Goal: Information Seeking & Learning: Check status

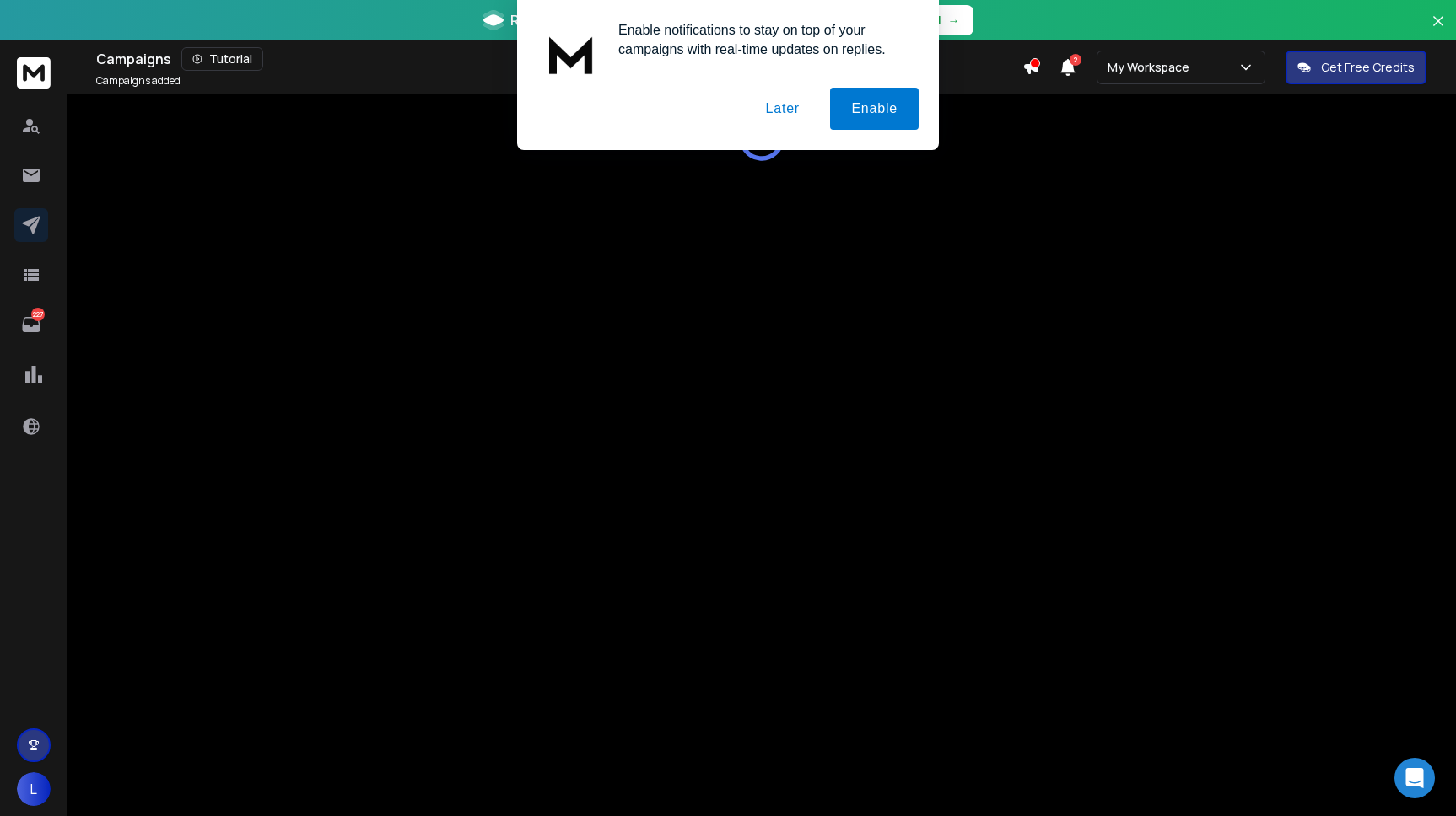
click at [780, 108] on button "Later" at bounding box center [781, 108] width 76 height 42
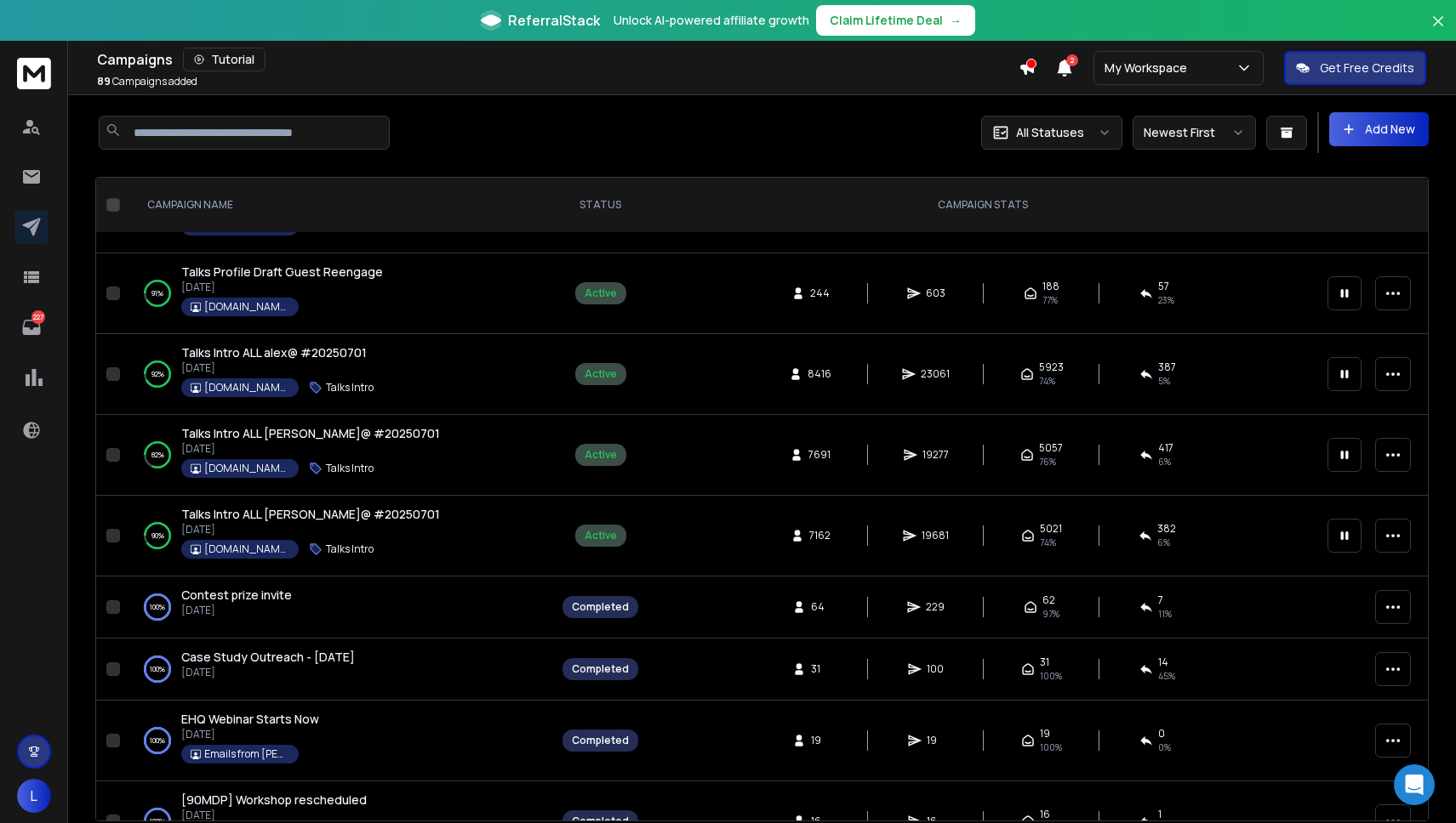
scroll to position [480, 0]
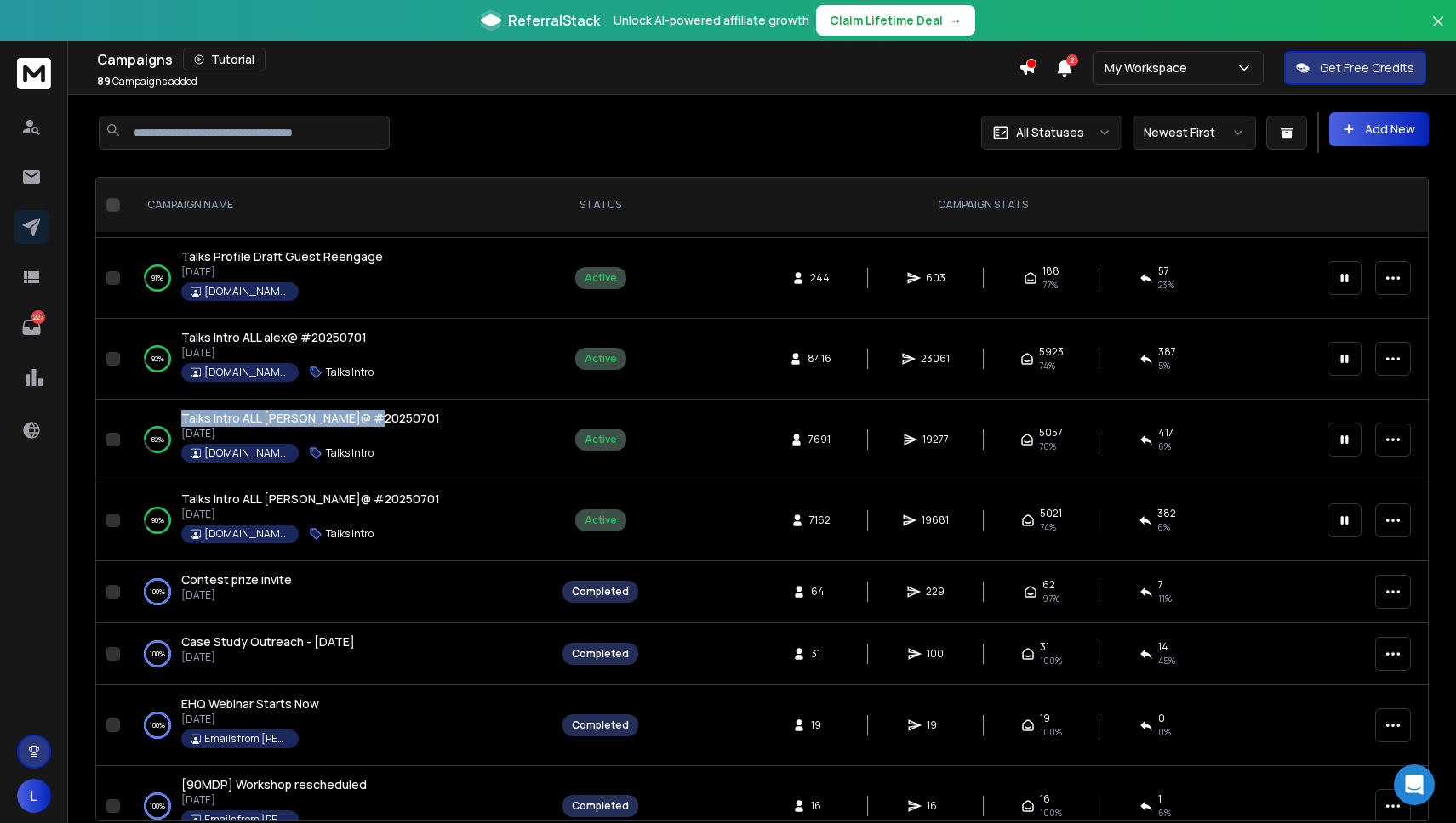
click at [296, 496] on span "Talks Intro ALL liam@ #20250701" at bounding box center [311, 499] width 258 height 16
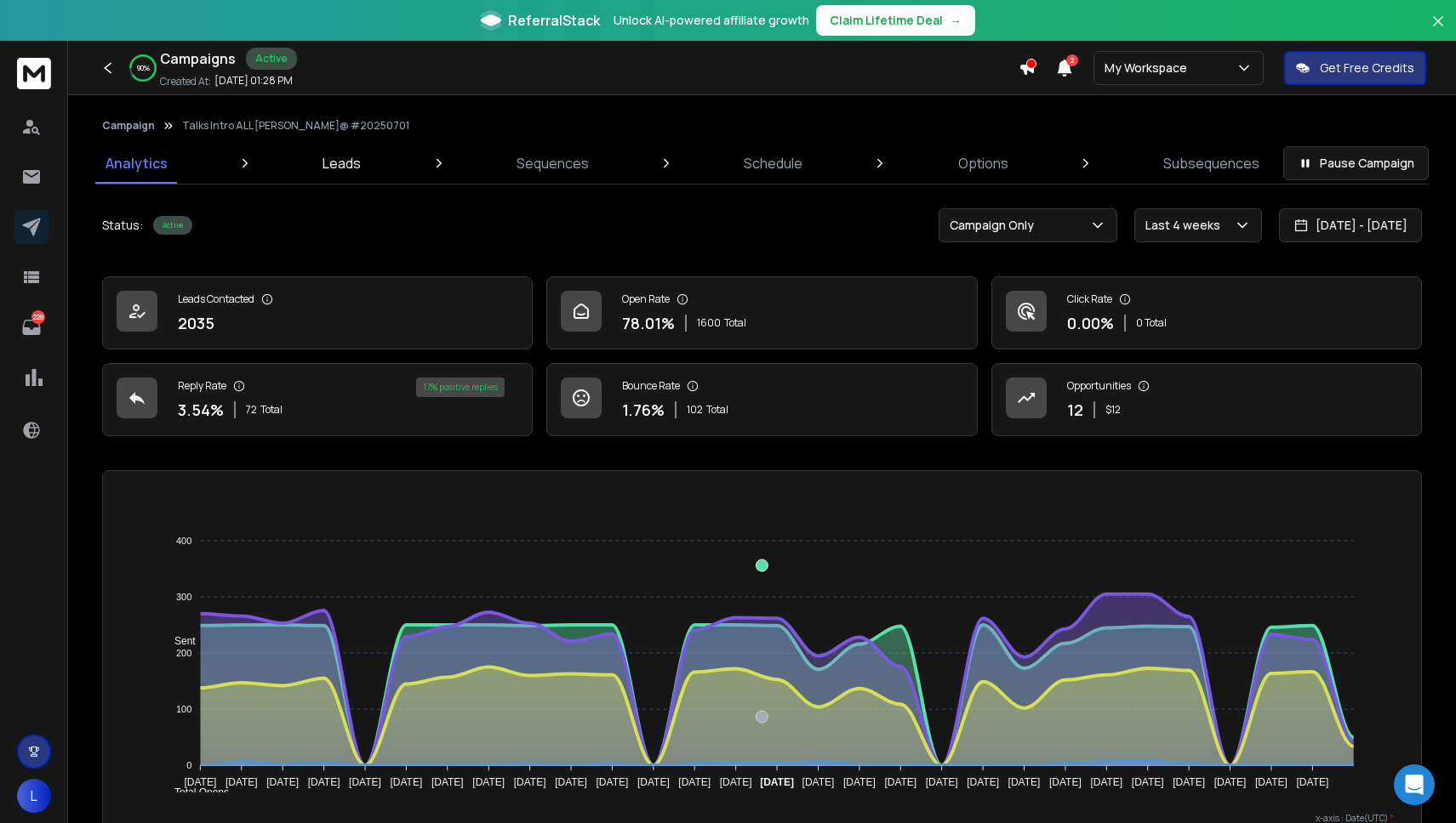
click at [335, 158] on p "Leads" at bounding box center [342, 163] width 38 height 21
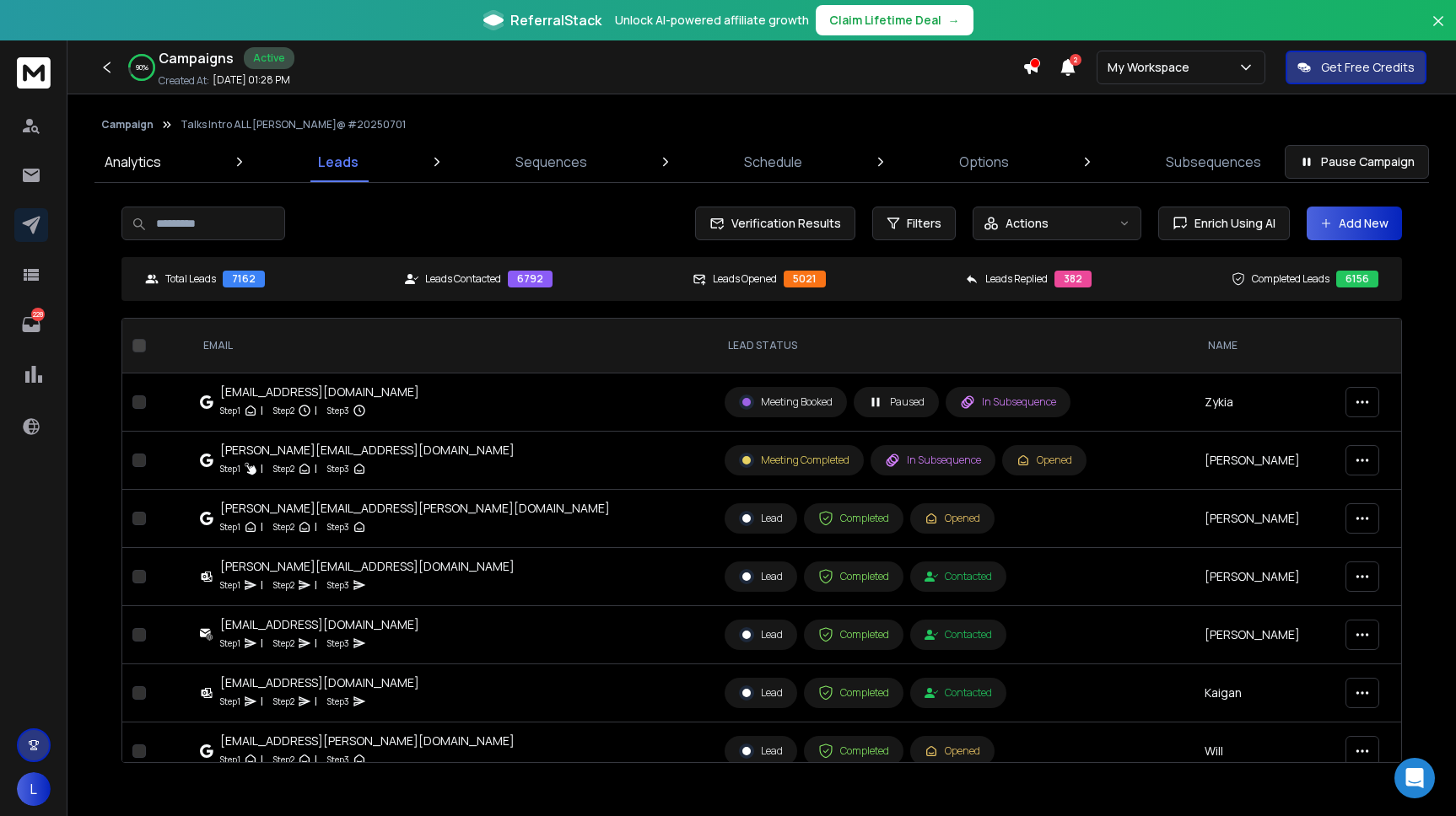
click at [141, 163] on p "Analytics" at bounding box center [133, 161] width 56 height 21
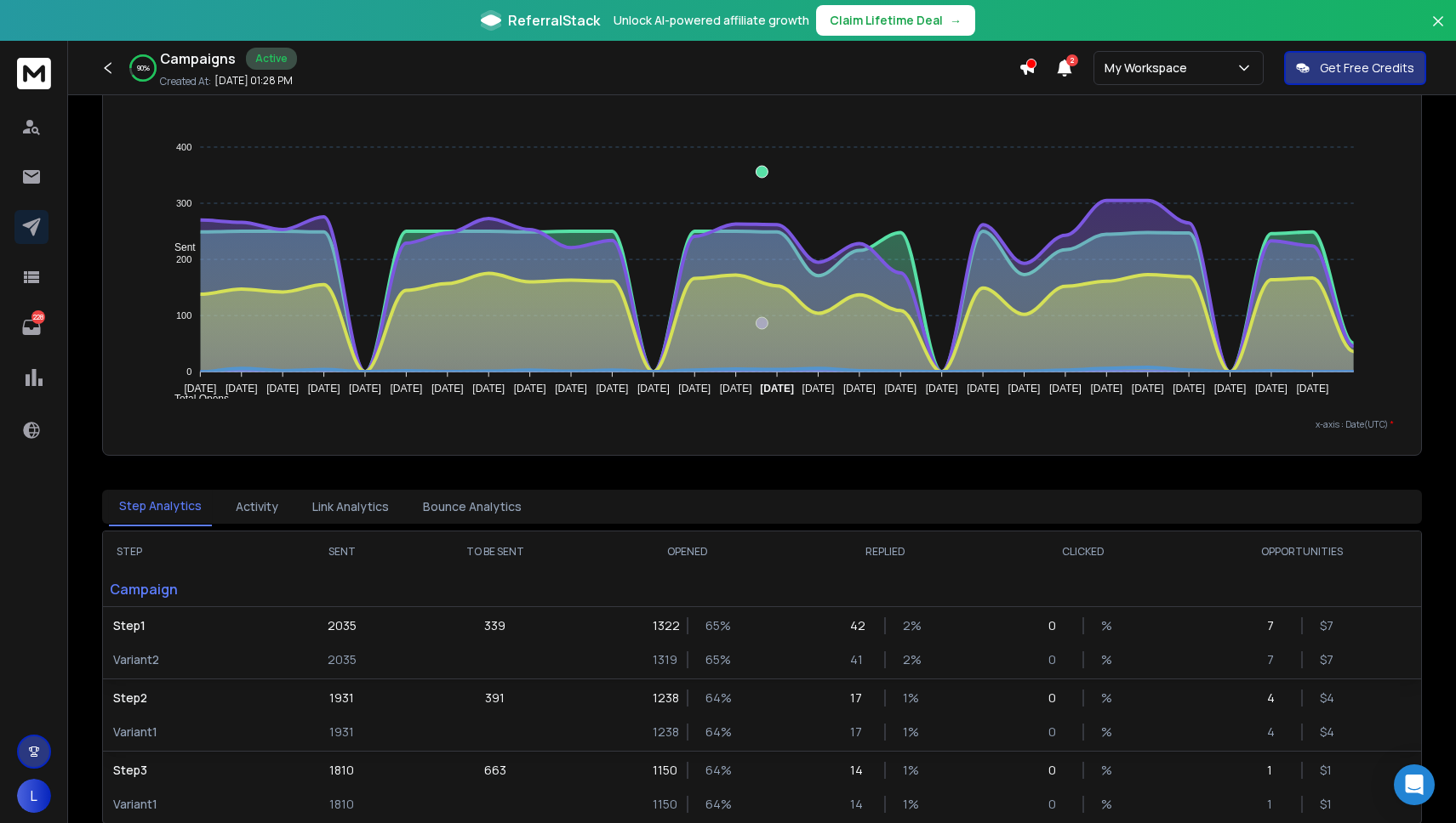
scroll to position [426, 0]
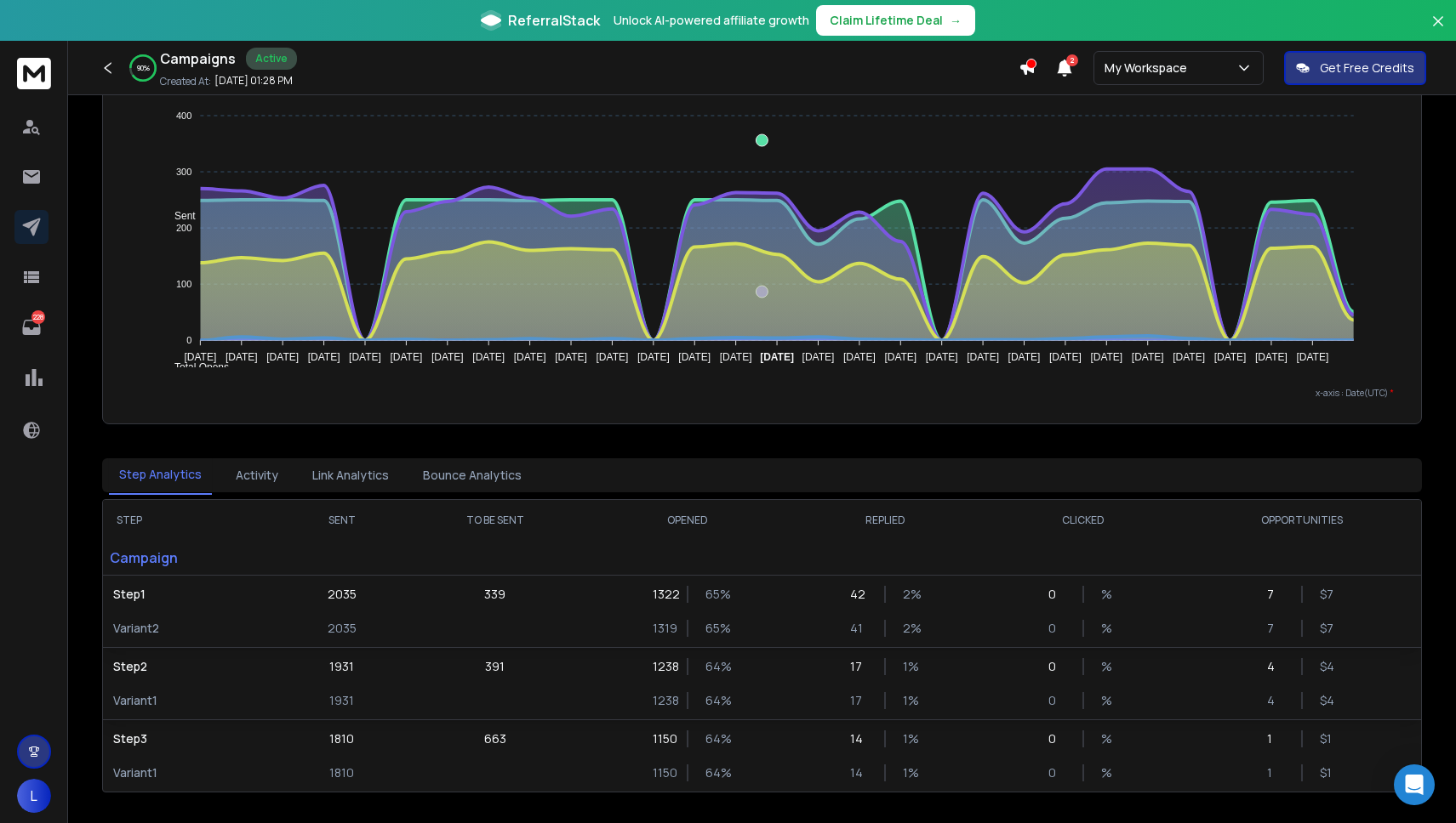
click at [235, 476] on button "Activity" at bounding box center [257, 475] width 63 height 37
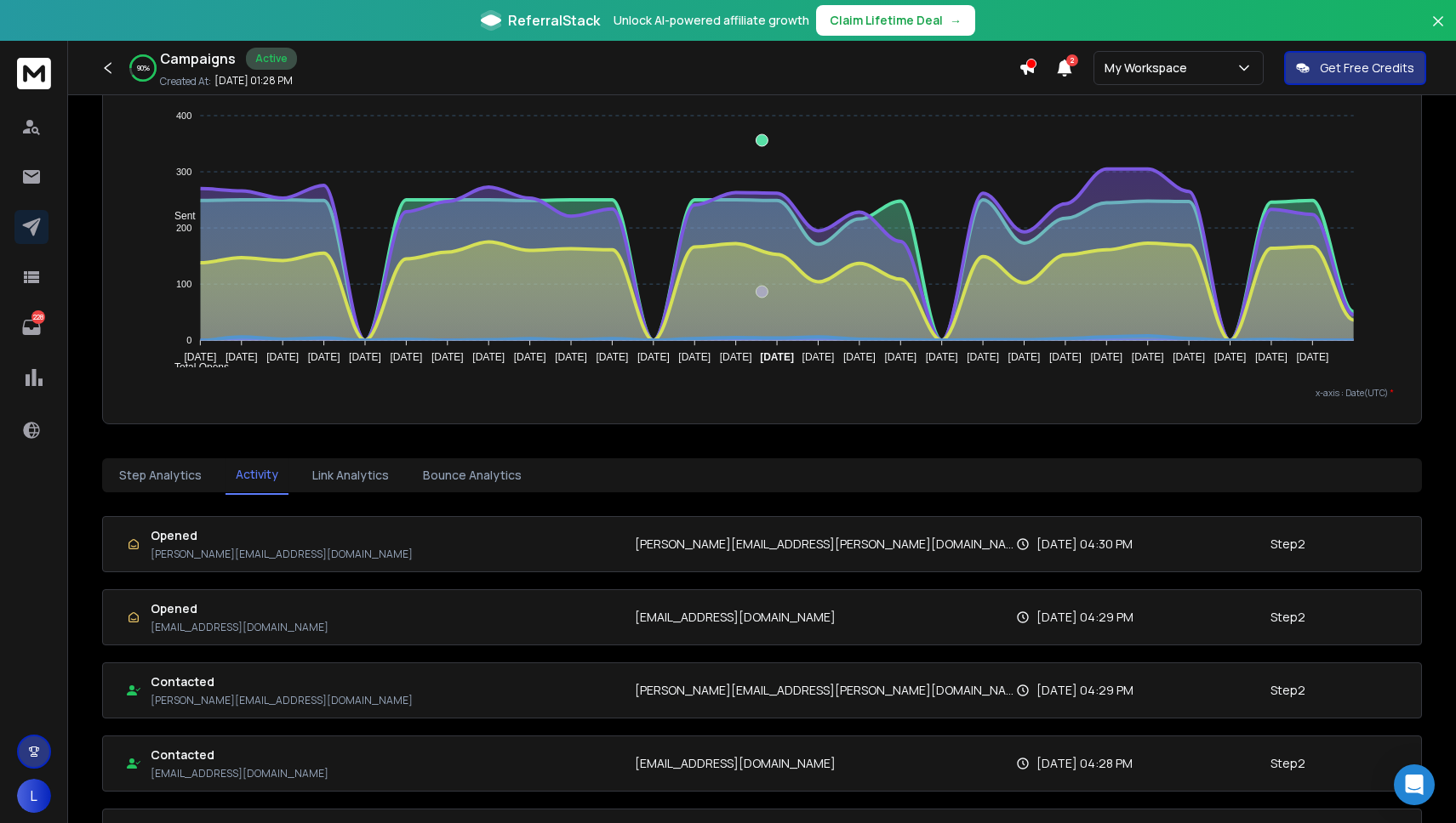
click at [314, 475] on button "Link Analytics" at bounding box center [350, 475] width 97 height 37
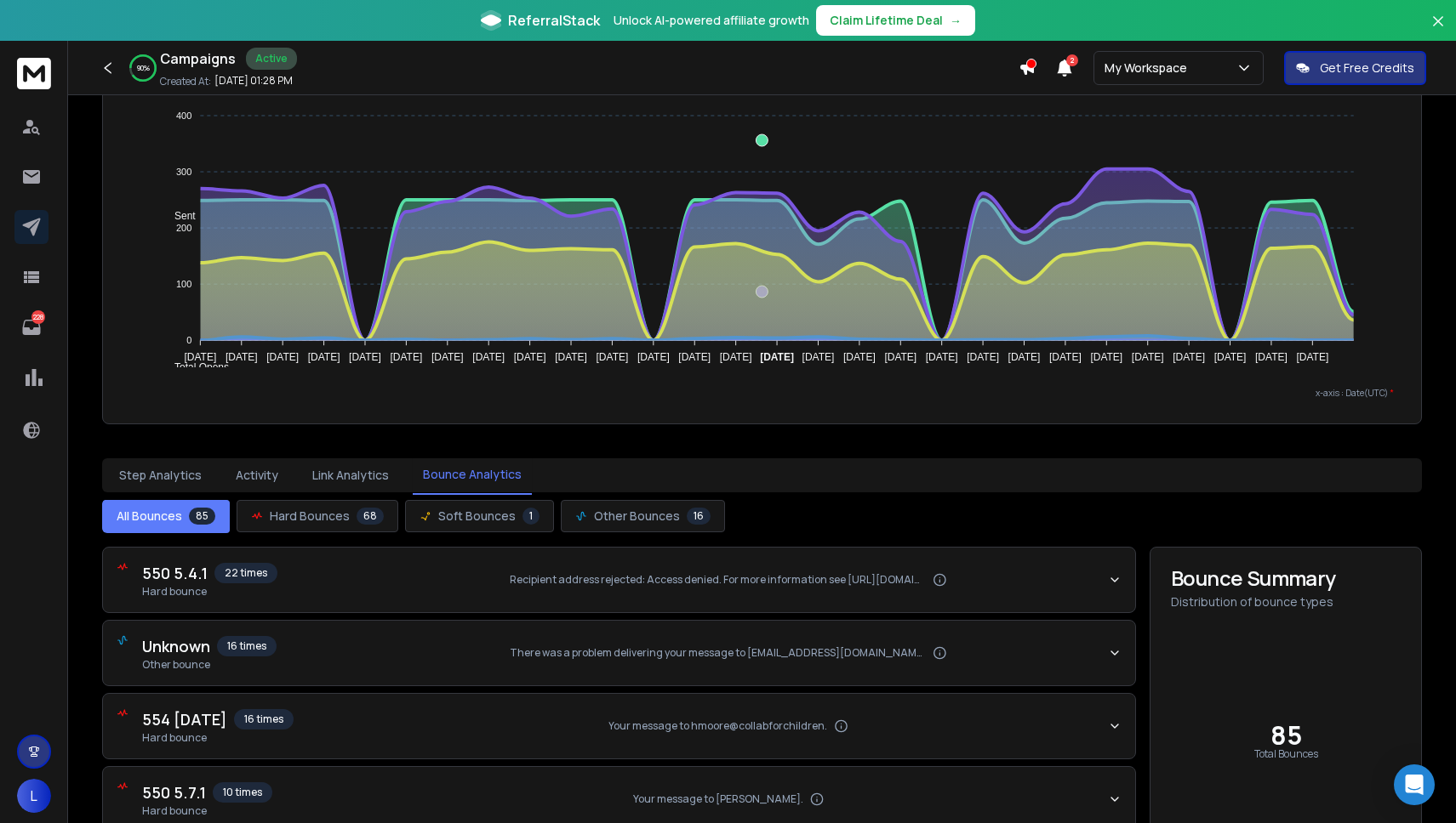
click at [450, 480] on button "Bounce Analytics" at bounding box center [473, 475] width 119 height 39
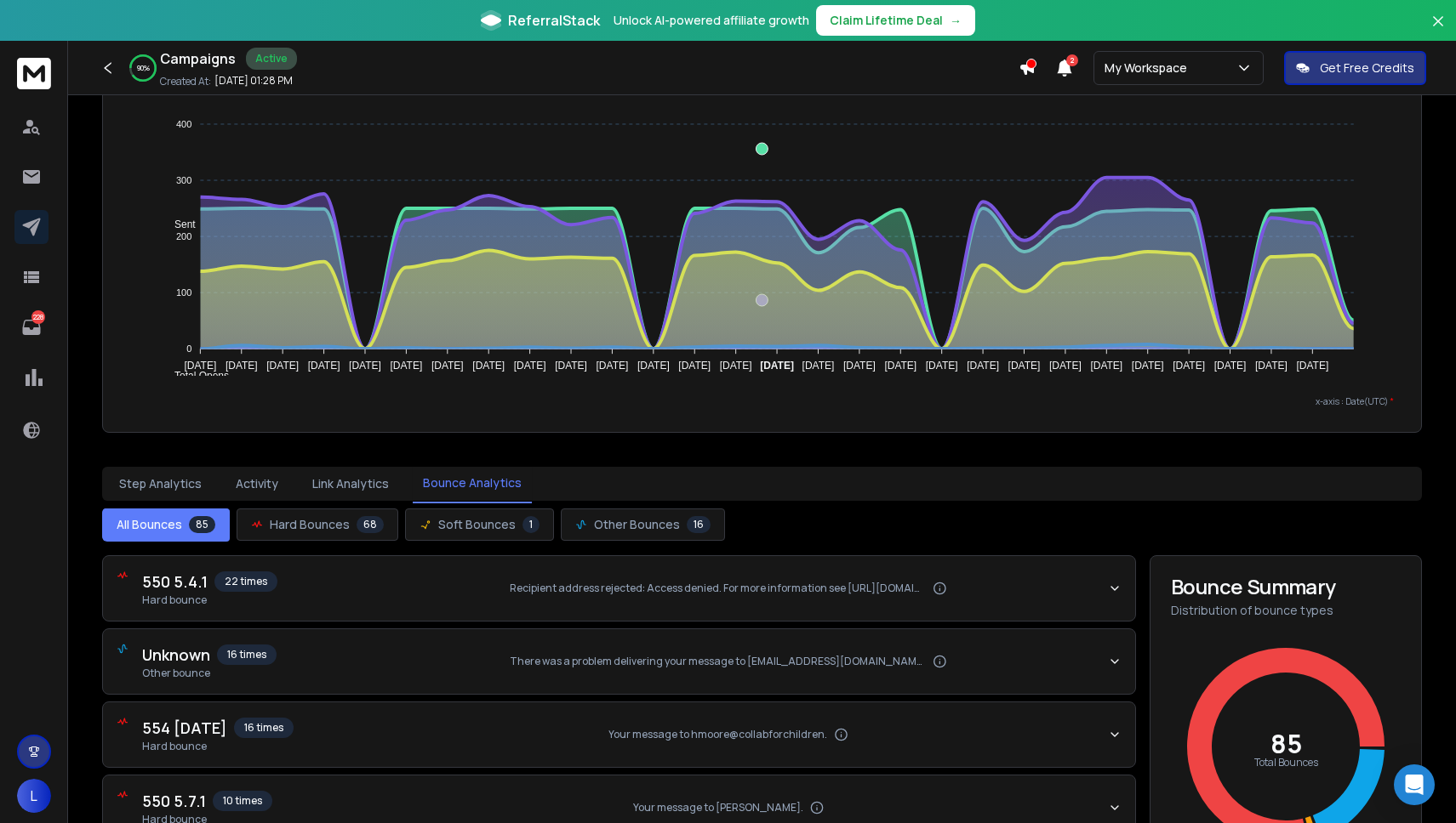
scroll to position [442, 0]
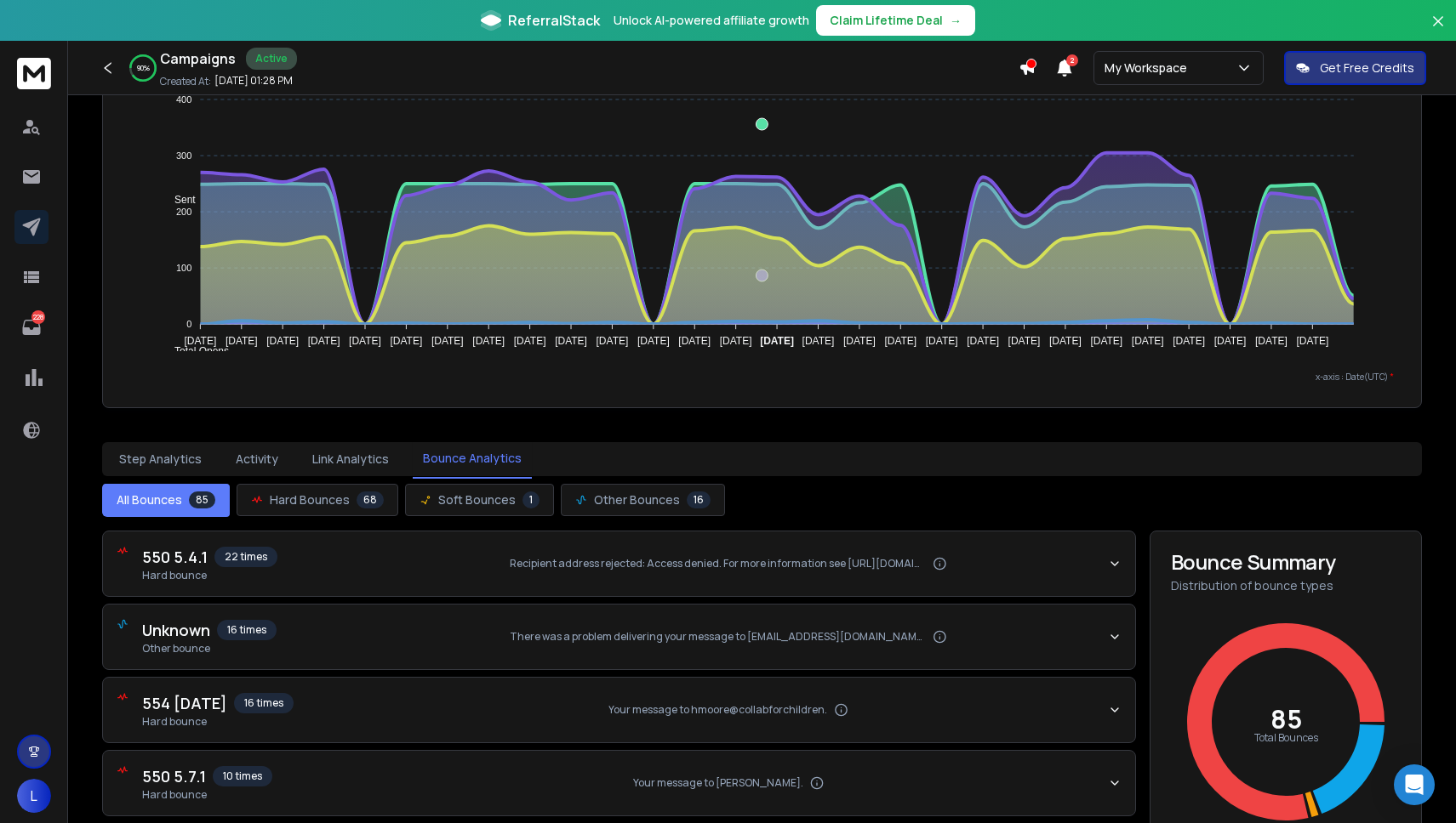
click at [352, 463] on button "Link Analytics" at bounding box center [350, 459] width 97 height 37
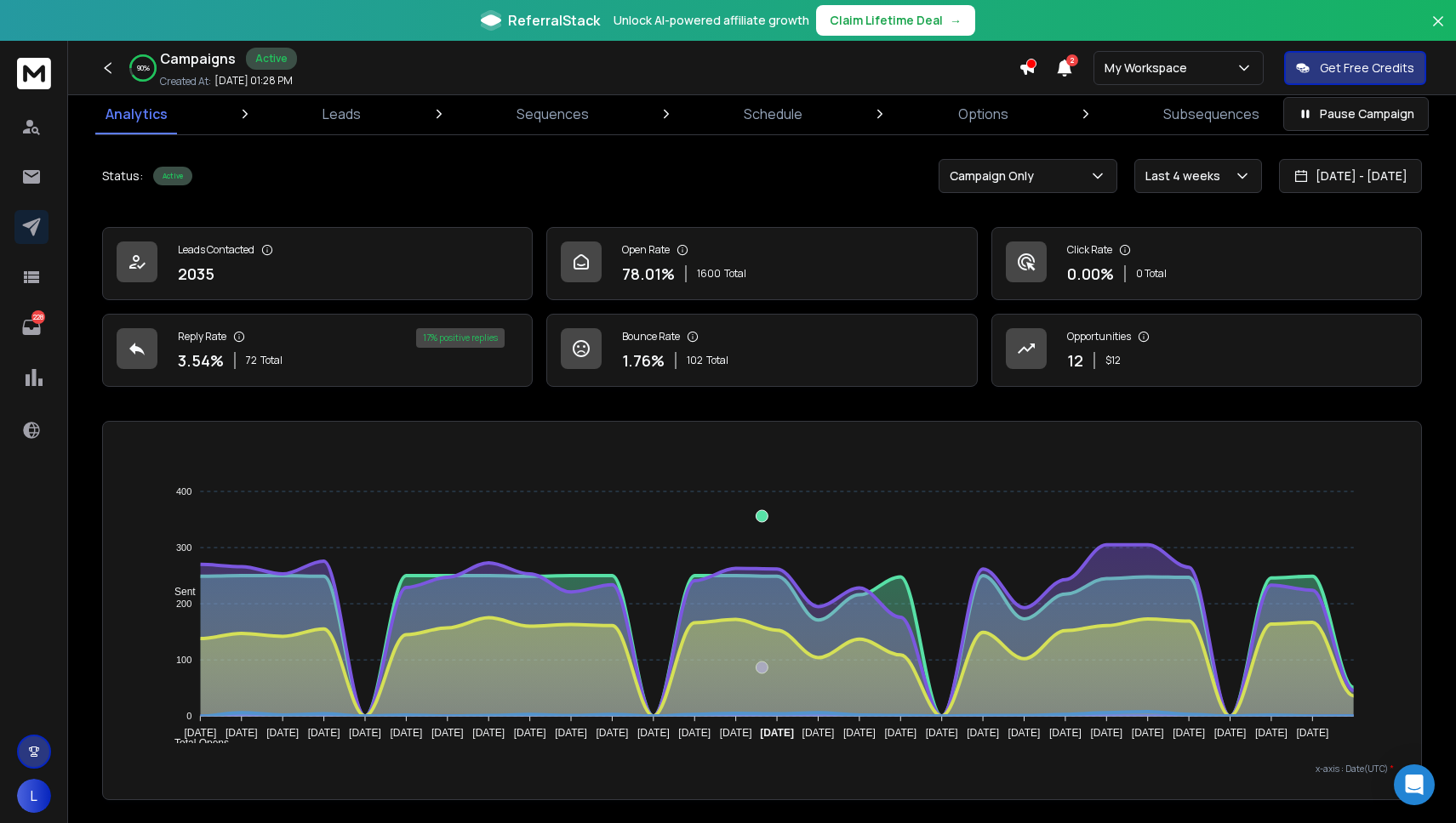
scroll to position [31, 0]
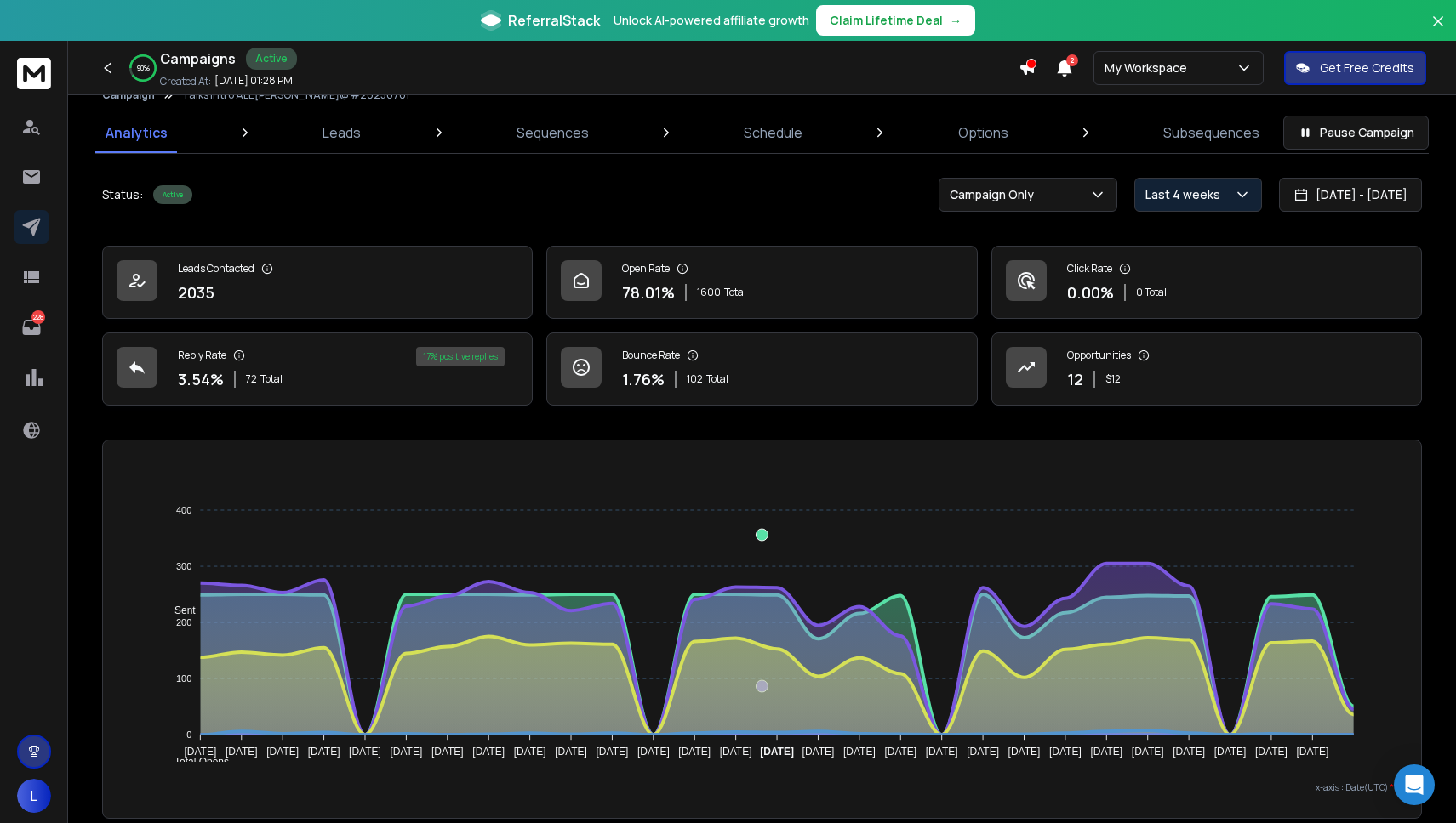
click at [1174, 196] on p "Last 4 weeks" at bounding box center [1186, 194] width 81 height 17
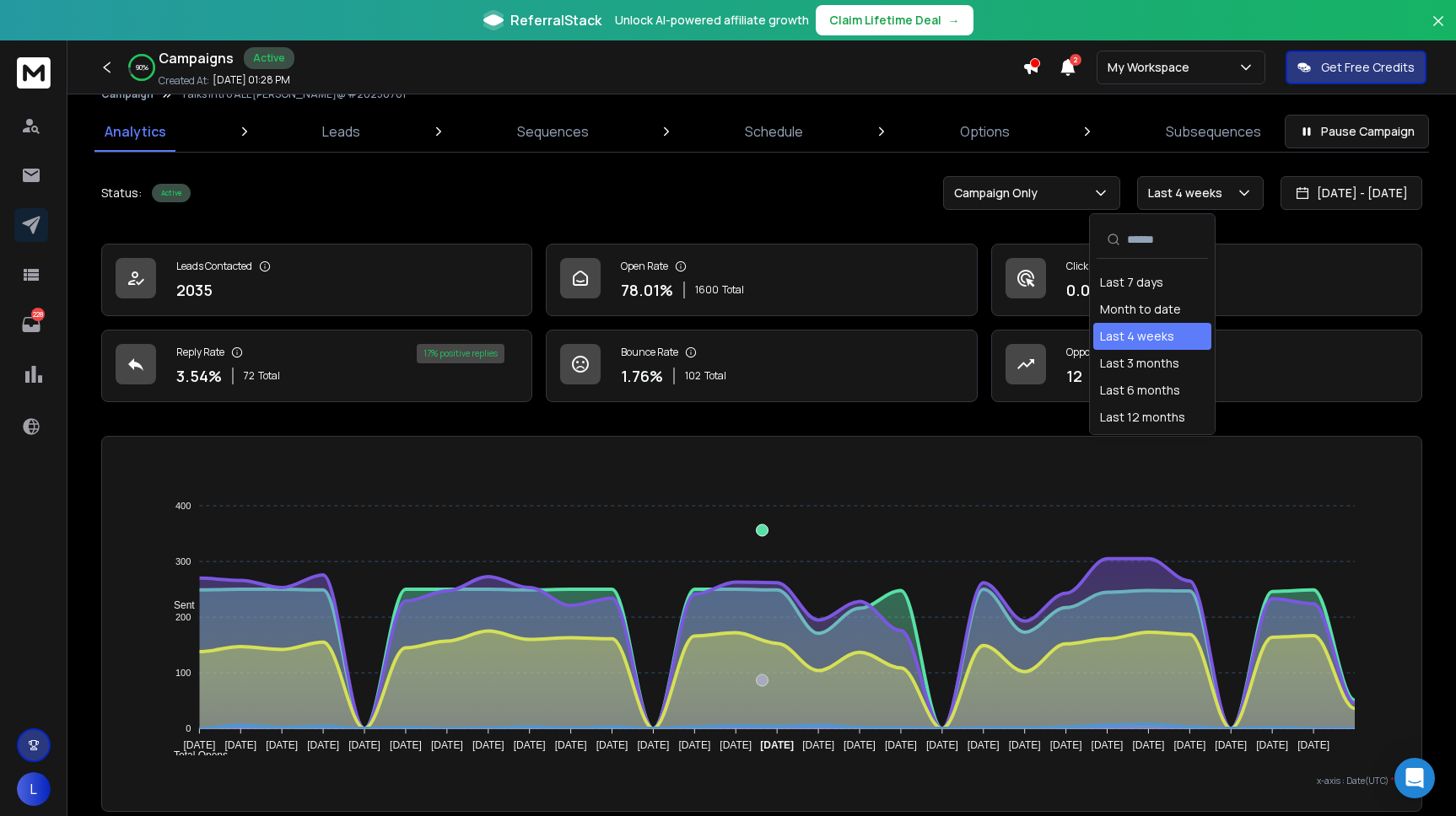
click at [535, 202] on div "Status: Active Pause Campaign Campaign Only Last 4 weeks 17 Sep 2025 - 15 Oct 2…" at bounding box center [762, 193] width 1321 height 34
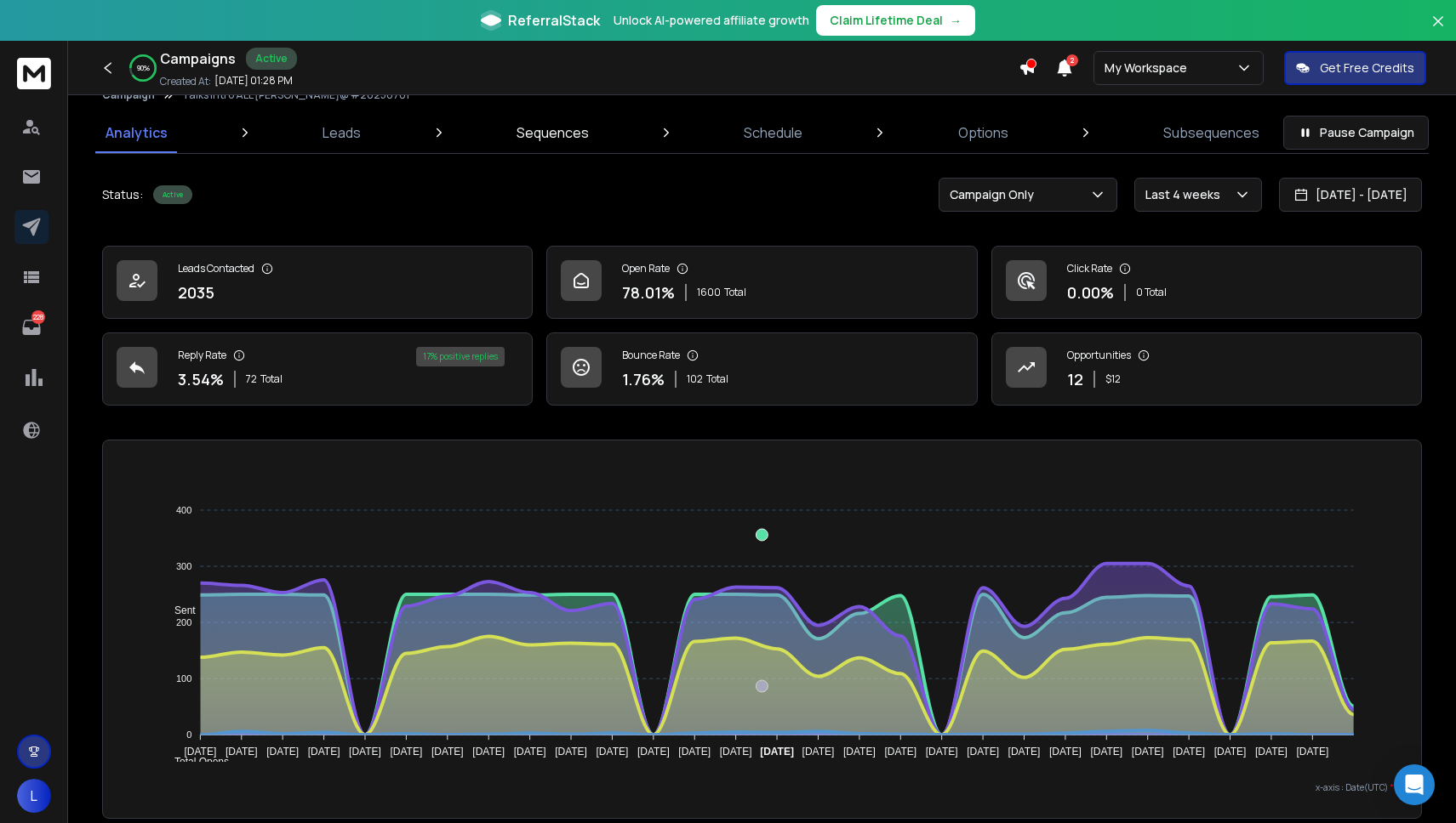
click at [540, 137] on p "Sequences" at bounding box center [552, 133] width 72 height 21
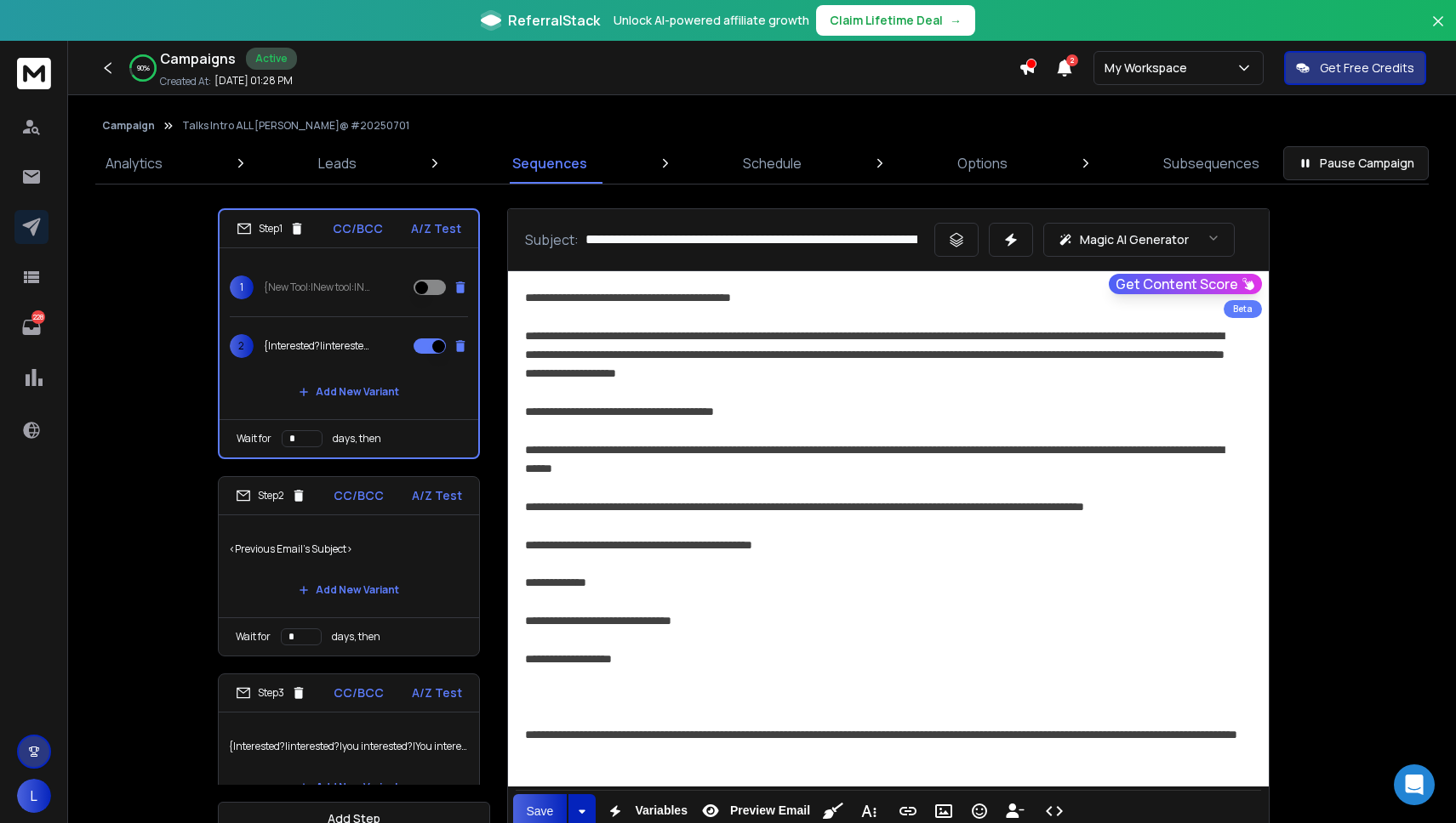
click at [314, 338] on div "2 {Interested?|interested?|you interested?|You interested?}" at bounding box center [301, 346] width 143 height 23
type input "**********"
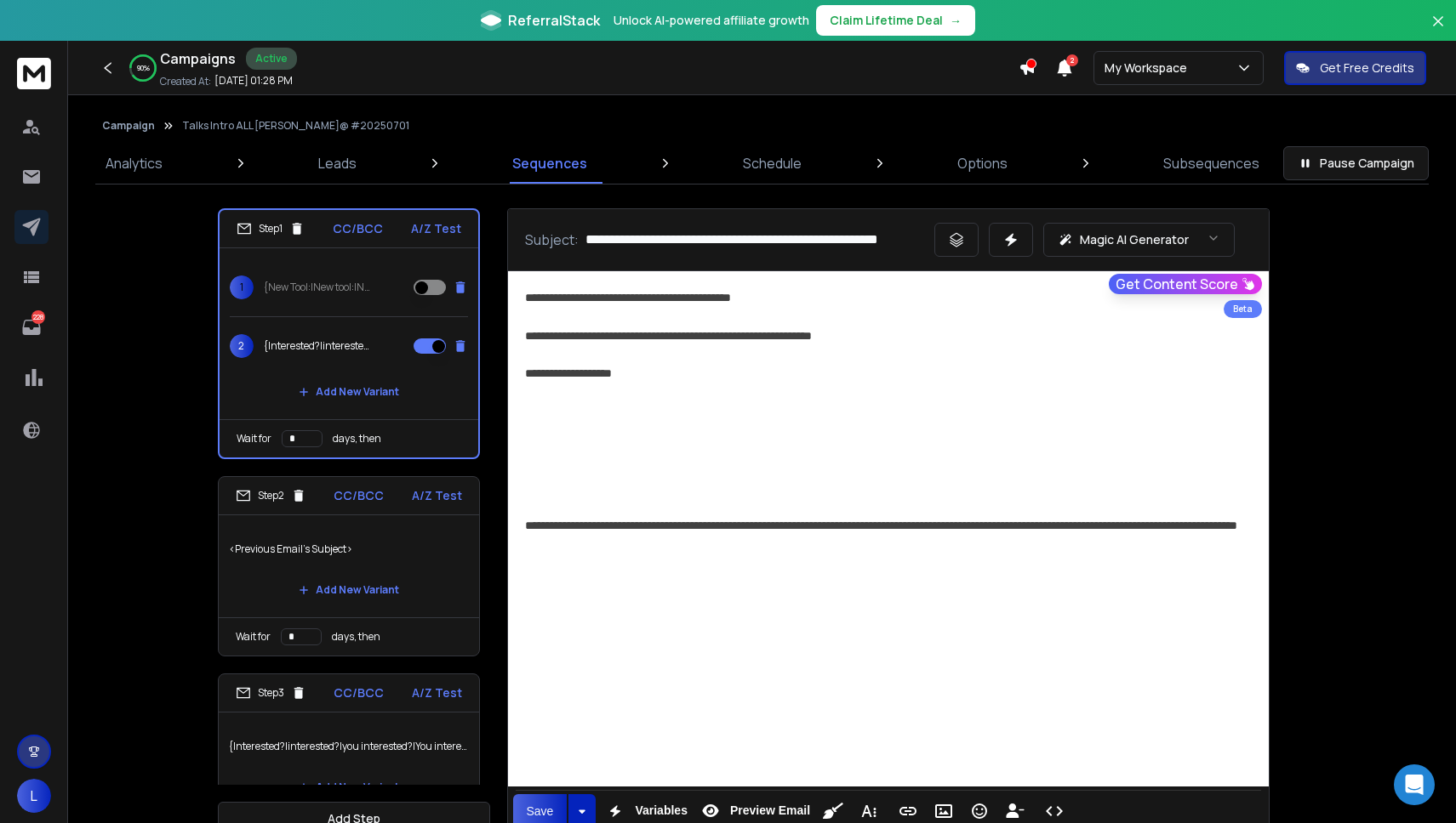
click at [348, 548] on p "<Previous Email's Subject>" at bounding box center [348, 549] width 240 height 48
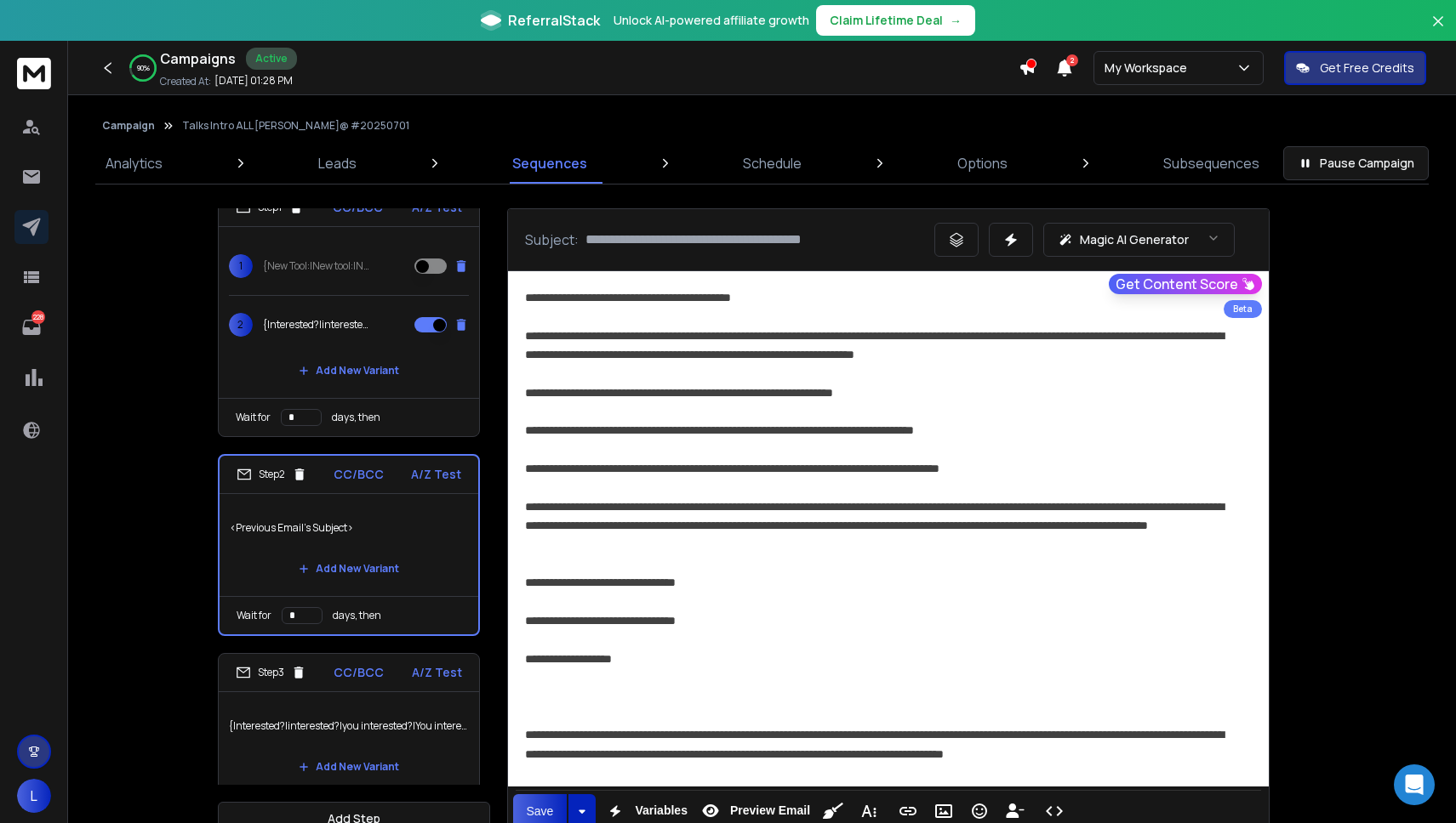
scroll to position [31, 0]
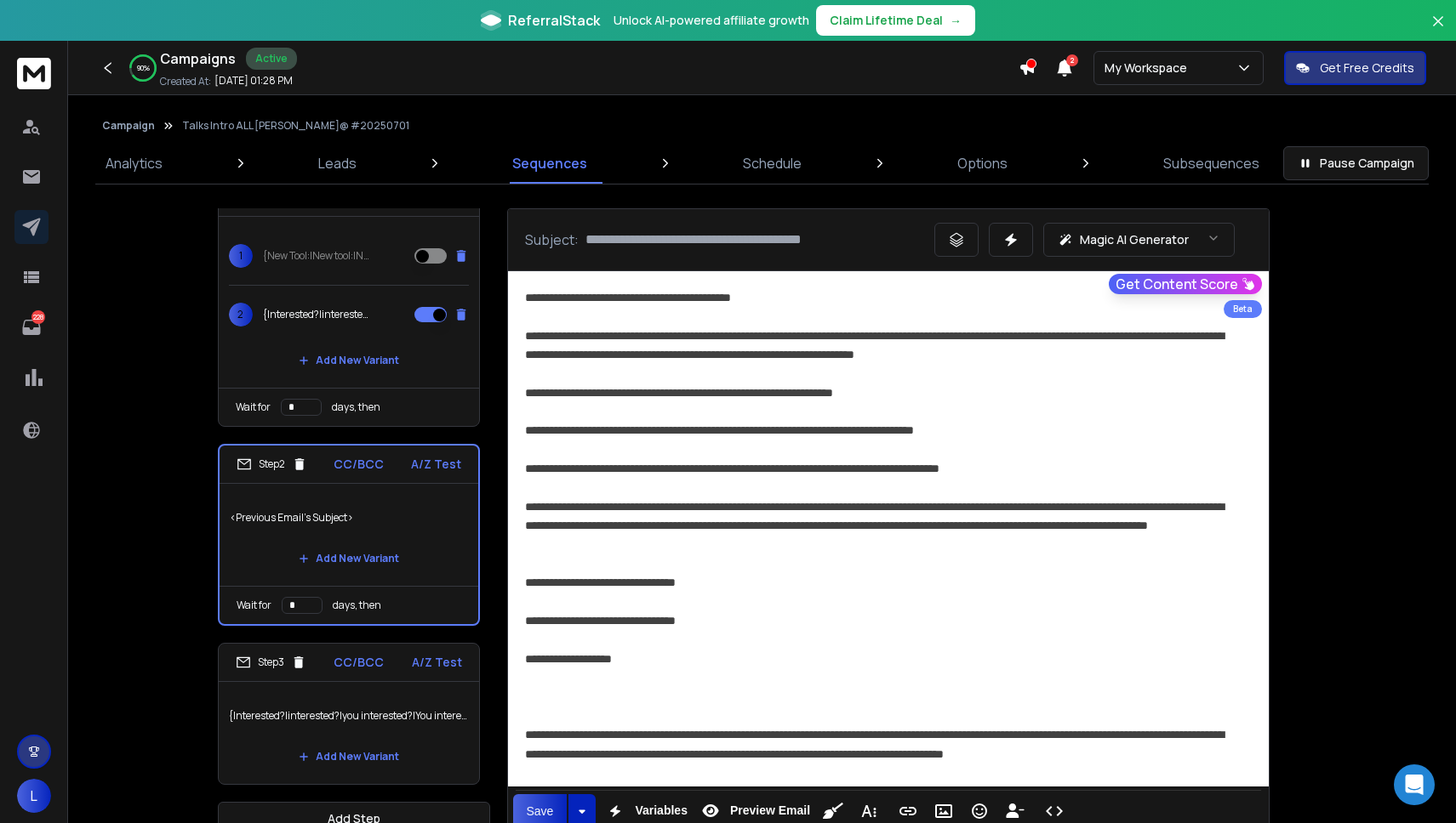
click at [358, 711] on p "{Interested?|interested?|you interested?|You interested?}" at bounding box center [348, 715] width 240 height 48
type input "**********"
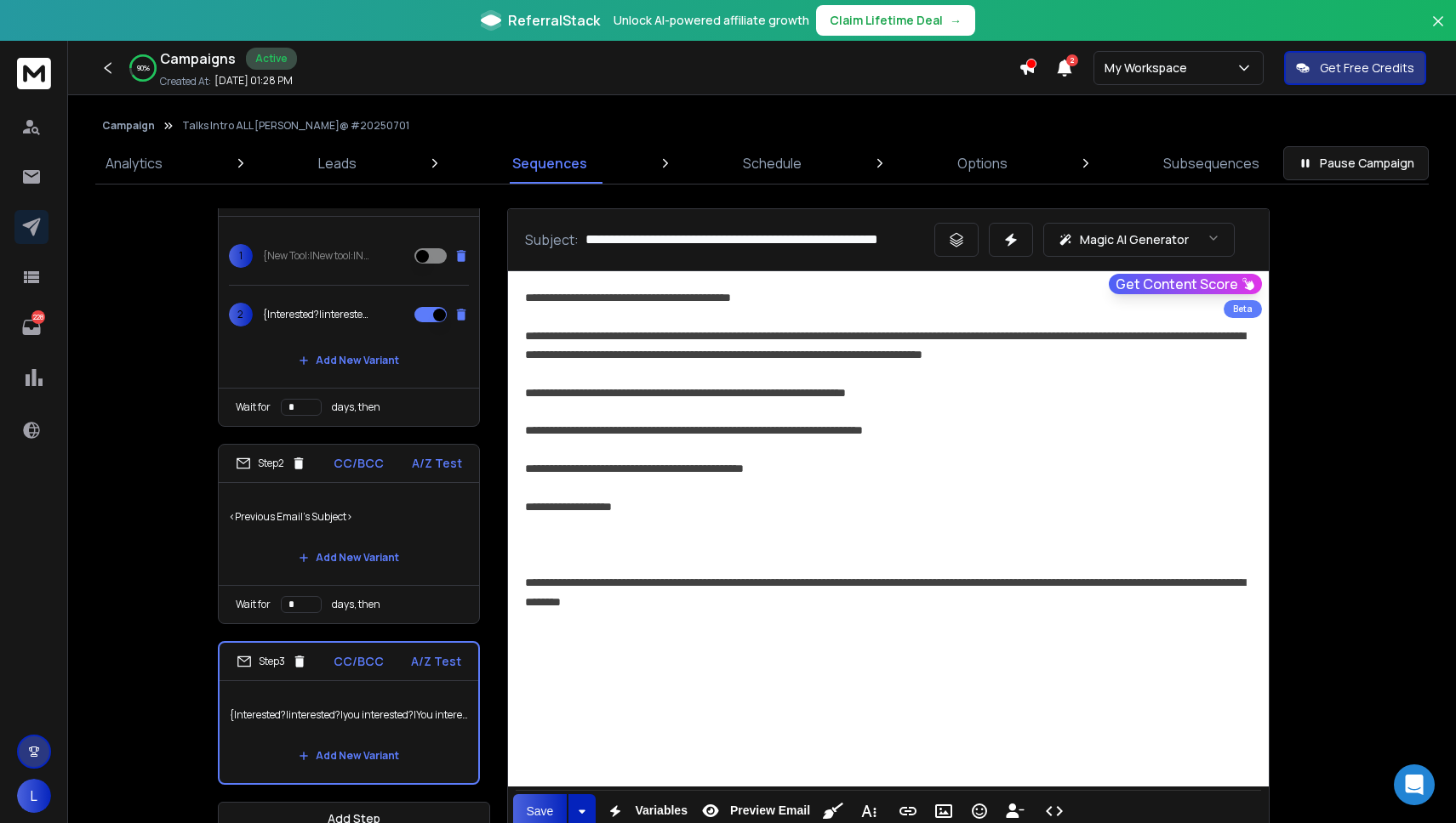
click at [371, 510] on p "<Previous Email's Subject>" at bounding box center [348, 517] width 240 height 48
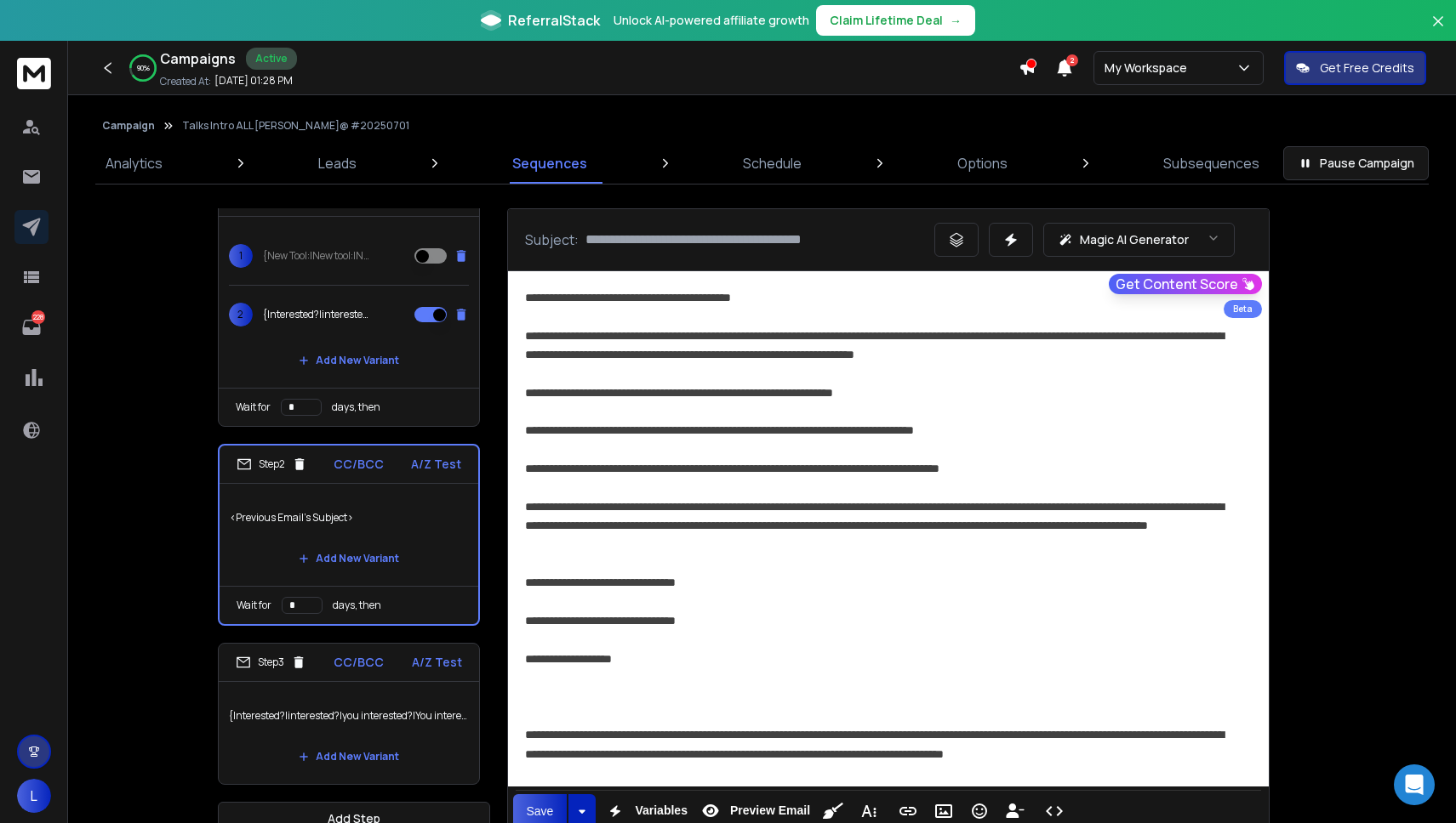
click at [346, 326] on div "2 {Interested?|interested?|you interested?|You interested?}" at bounding box center [300, 314] width 143 height 23
type input "**********"
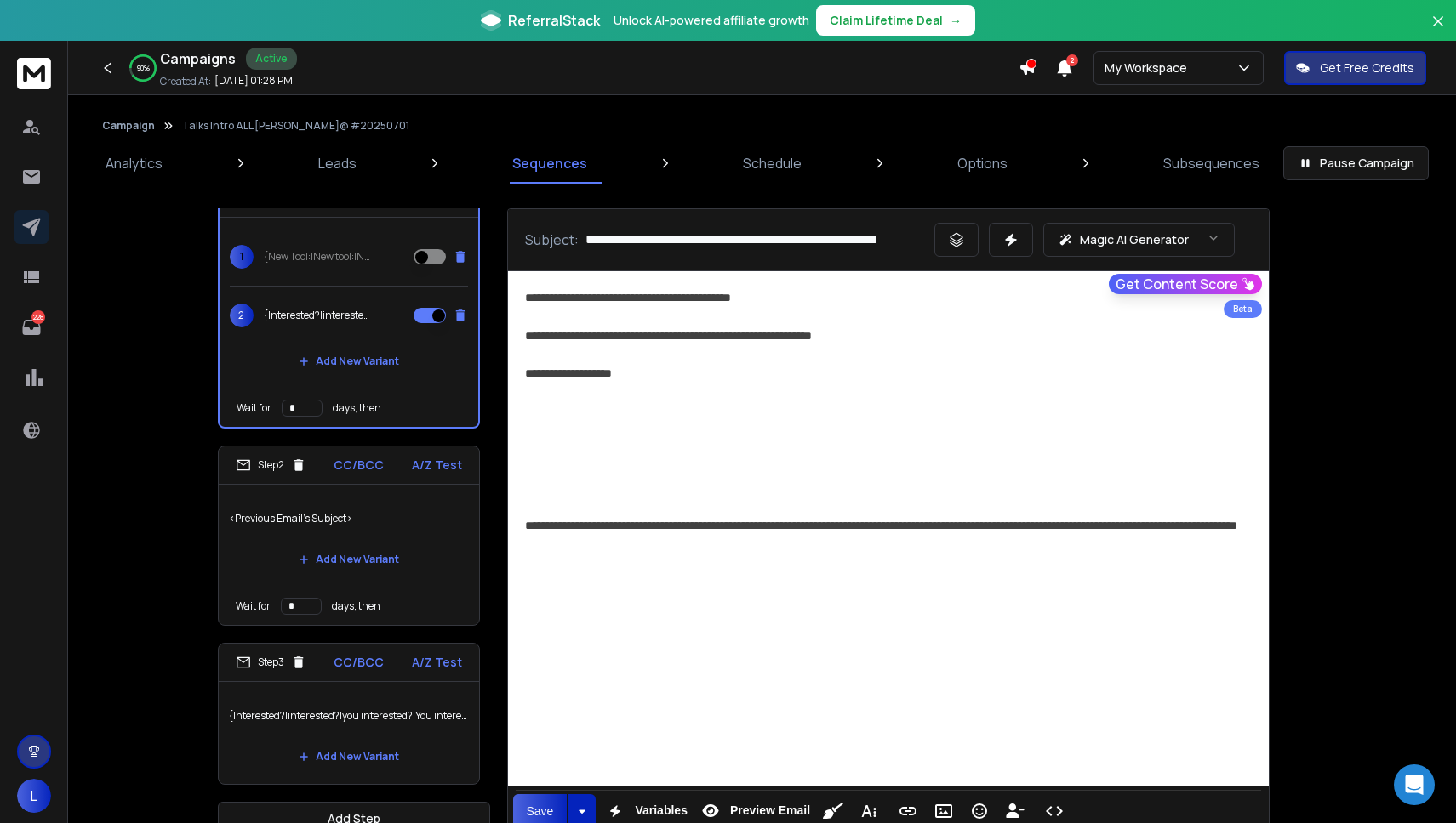
click at [371, 520] on p "<Previous Email's Subject>" at bounding box center [348, 519] width 240 height 48
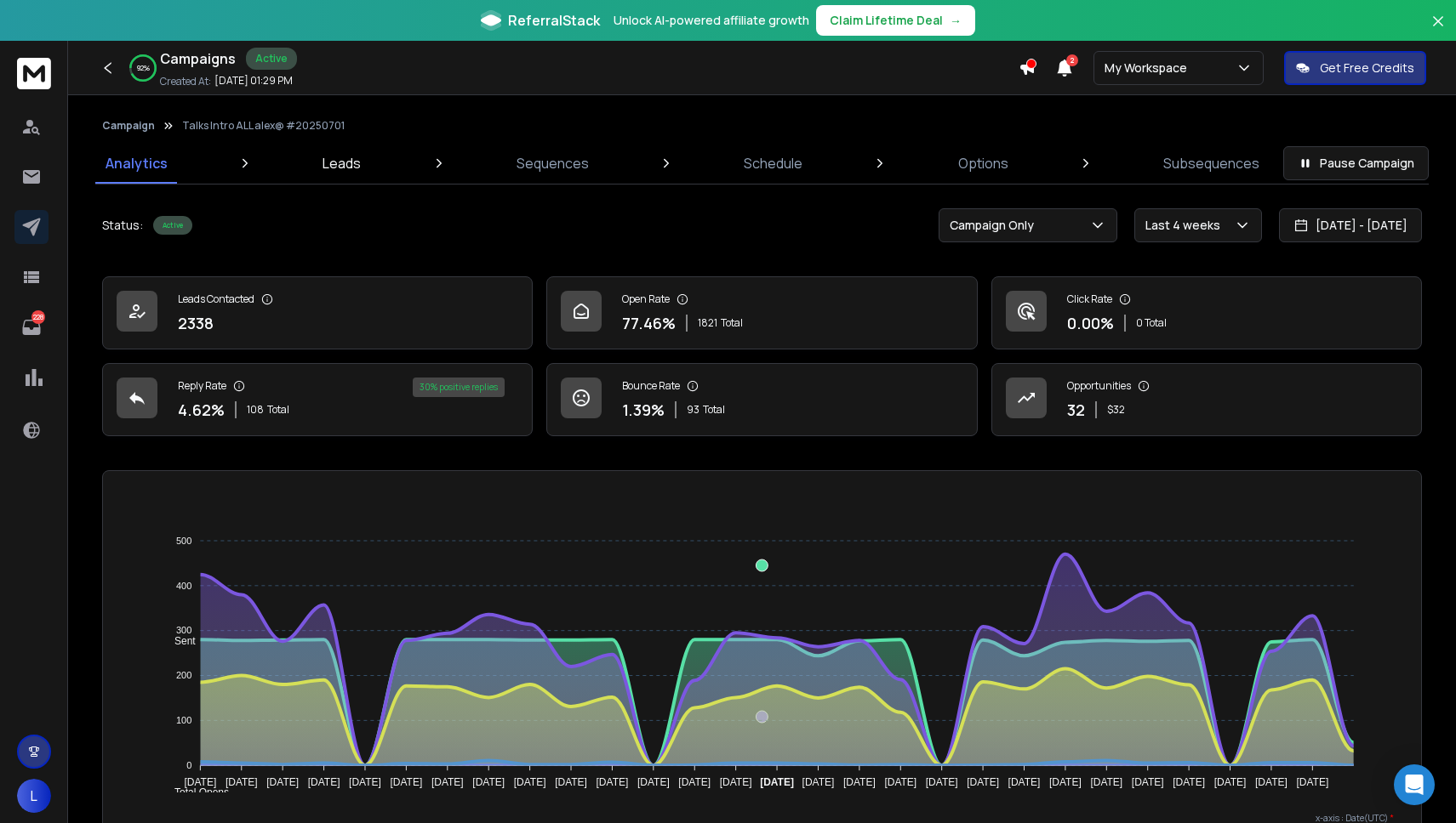
click at [352, 173] on link "Leads" at bounding box center [341, 163] width 59 height 41
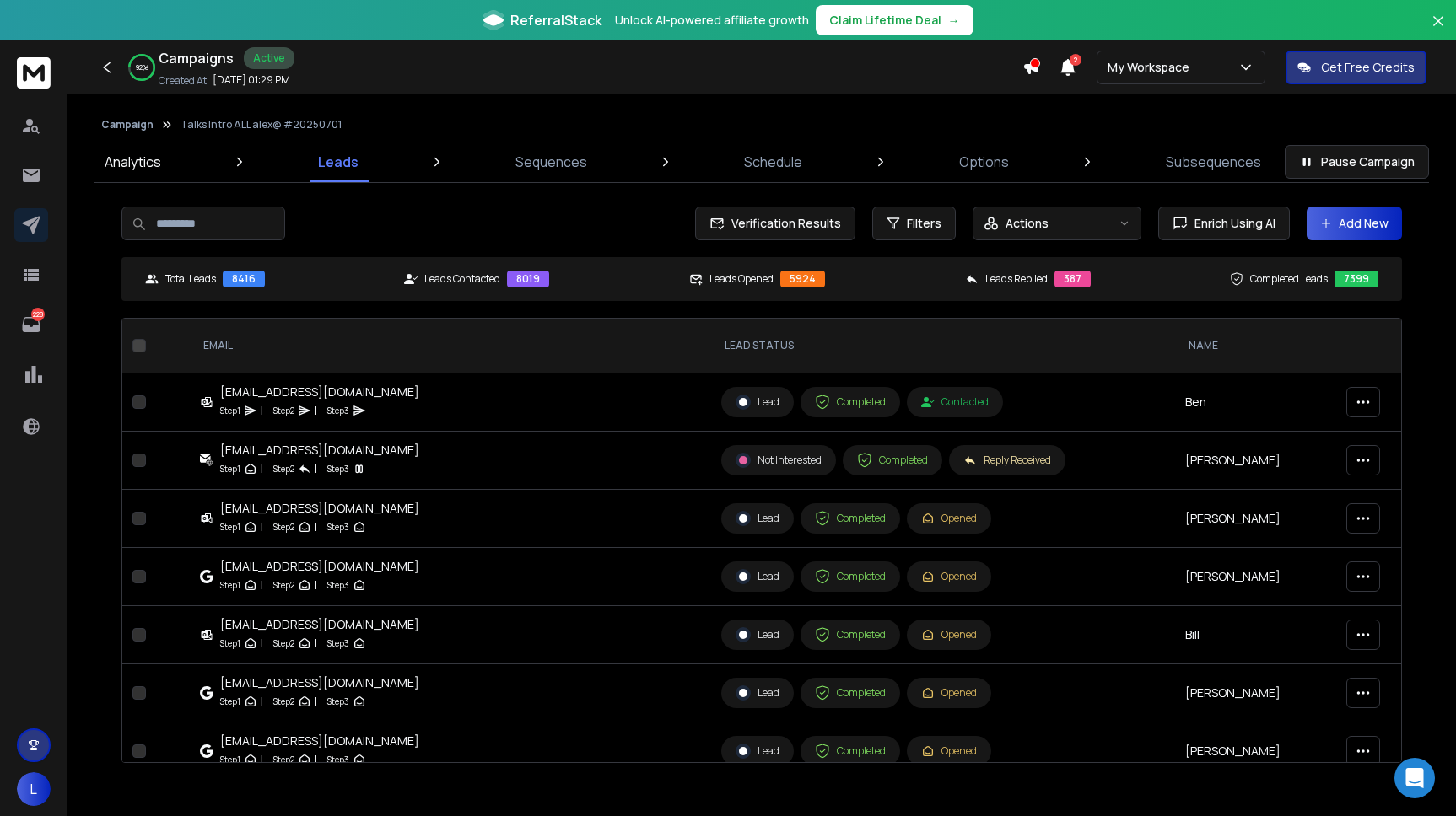
click at [123, 169] on p "Analytics" at bounding box center [133, 161] width 56 height 21
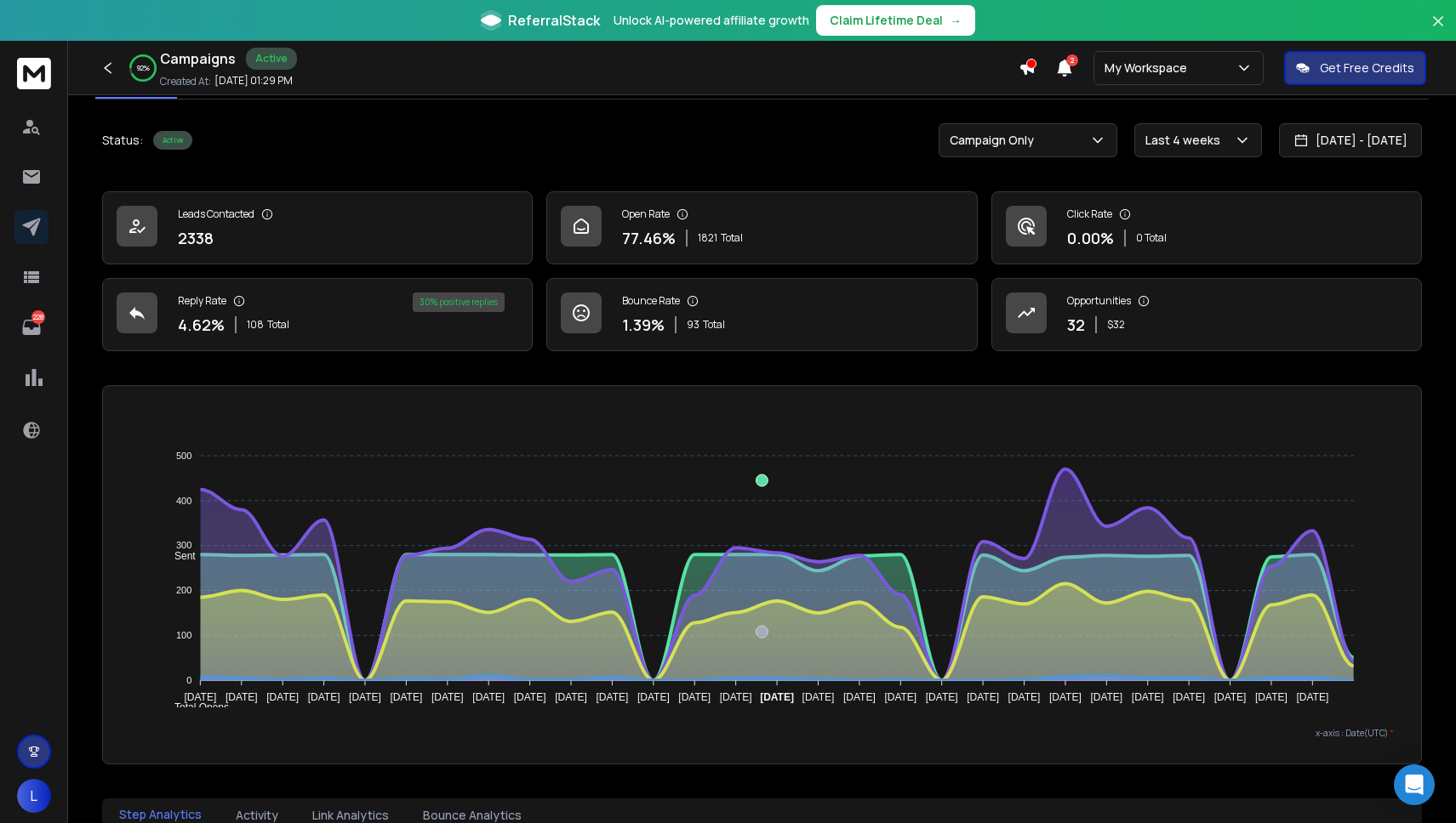
scroll to position [426, 0]
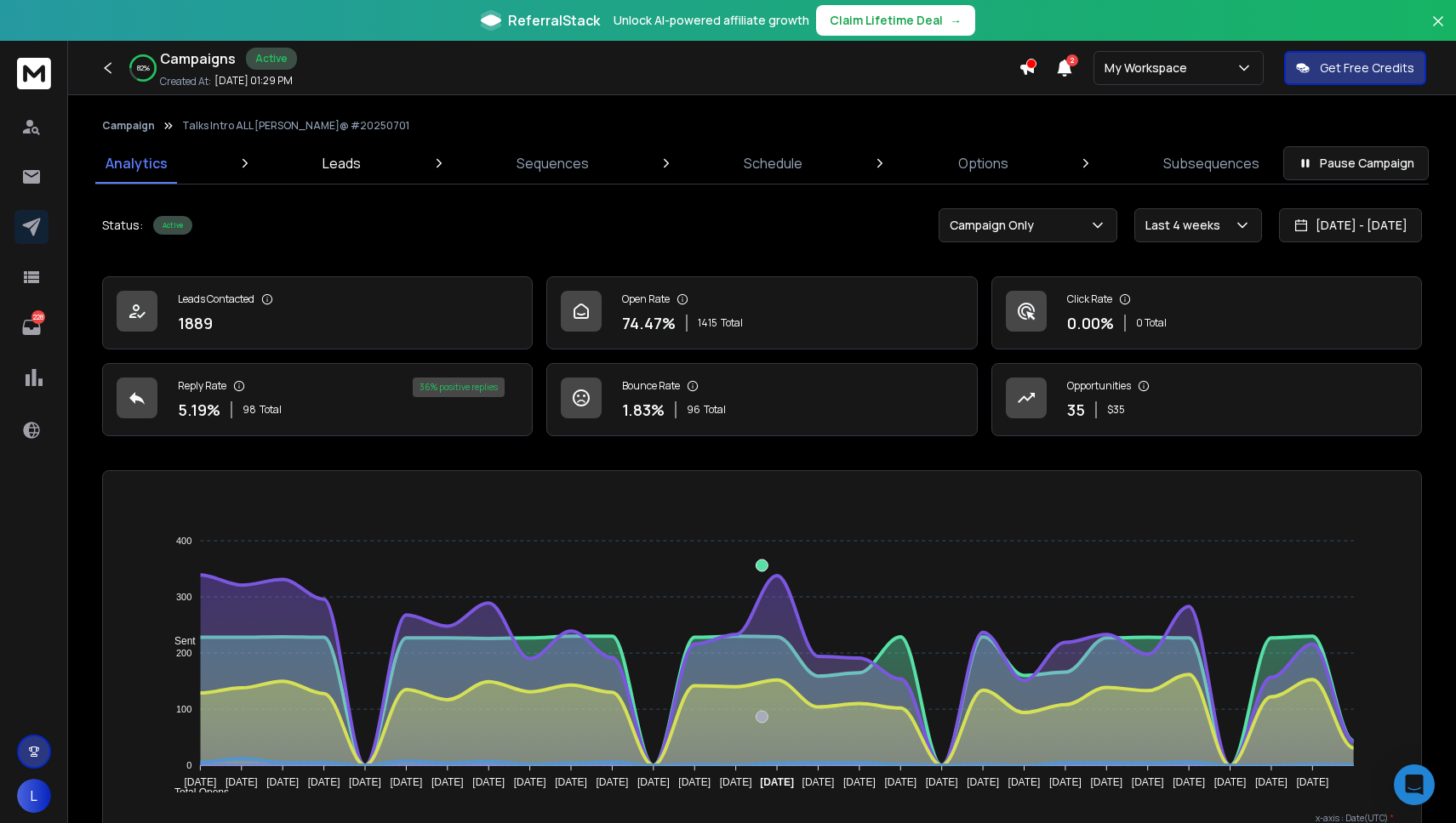
click at [343, 167] on p "Leads" at bounding box center [342, 163] width 38 height 21
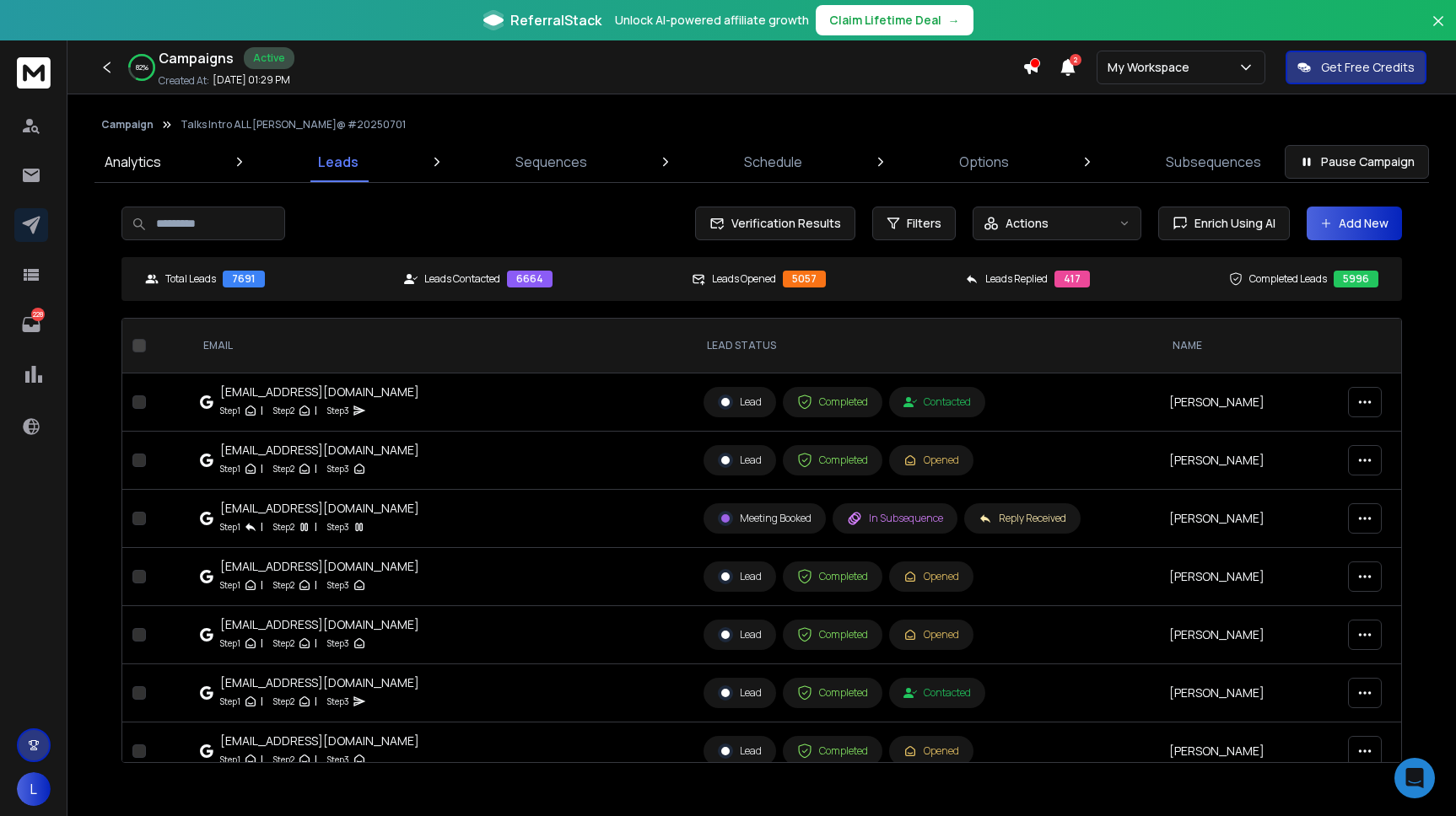
click at [142, 164] on p "Analytics" at bounding box center [133, 161] width 56 height 21
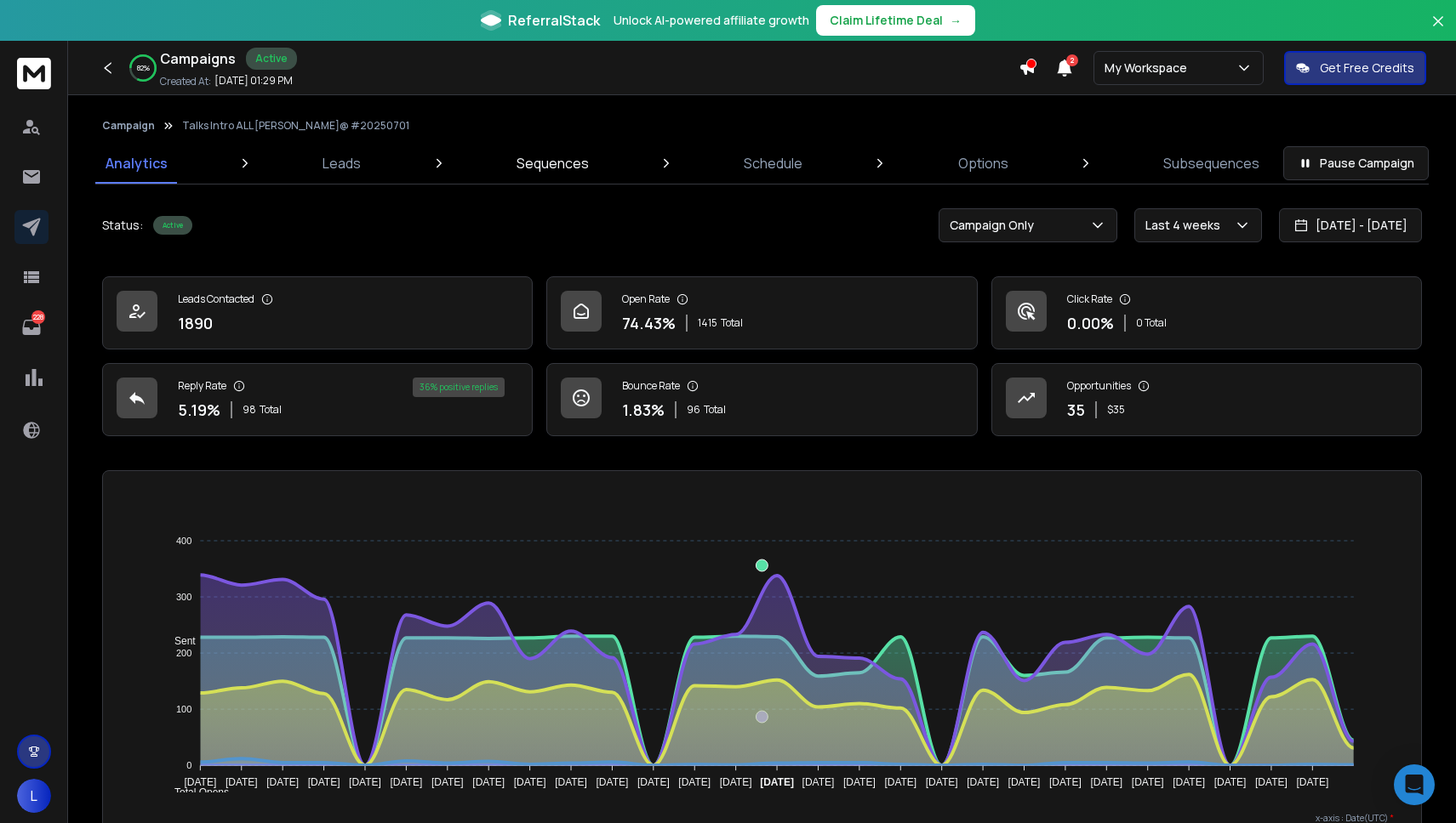
click at [564, 163] on p "Sequences" at bounding box center [552, 163] width 72 height 21
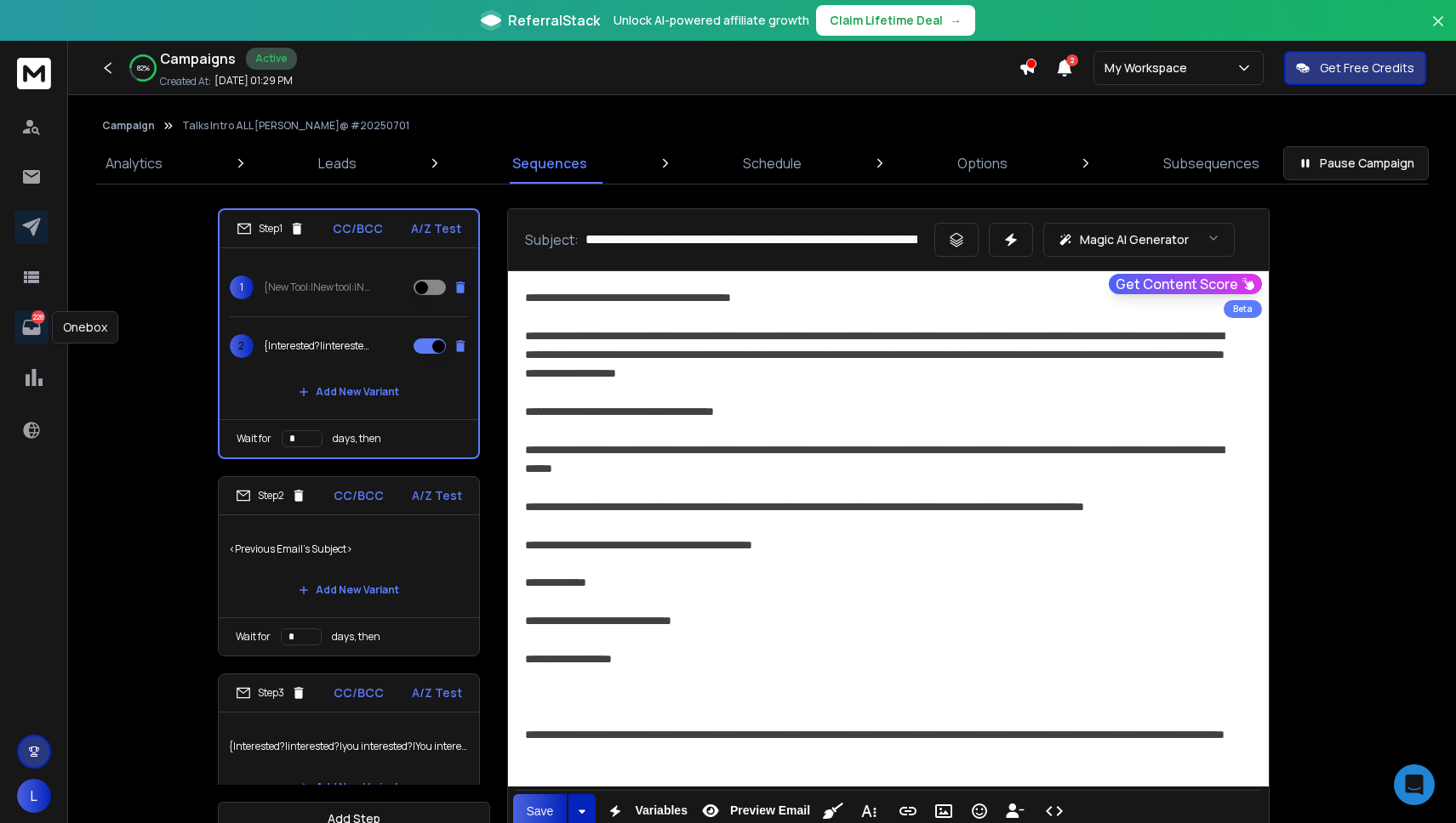
click at [23, 329] on icon at bounding box center [31, 327] width 18 height 15
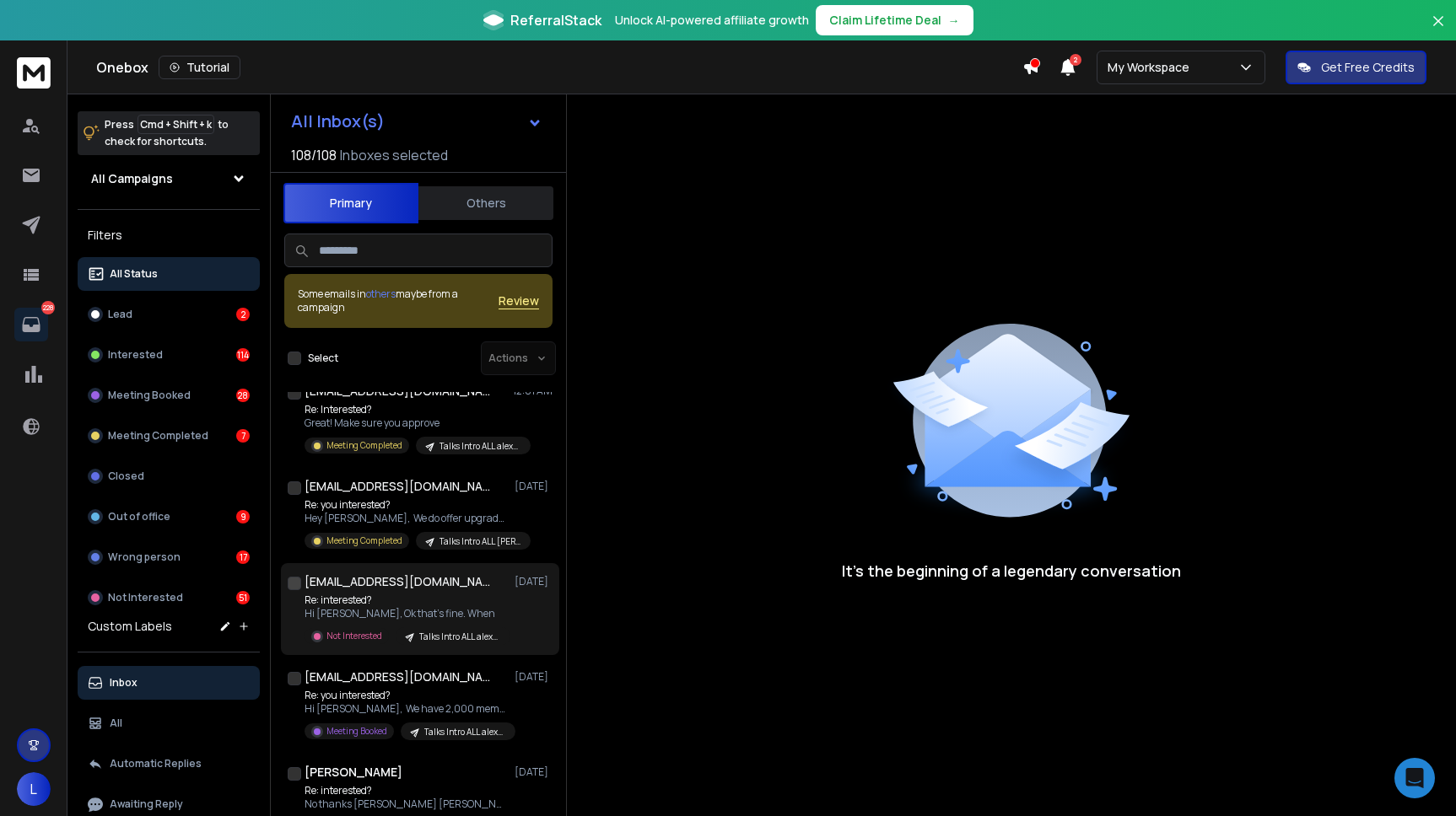
scroll to position [635, 0]
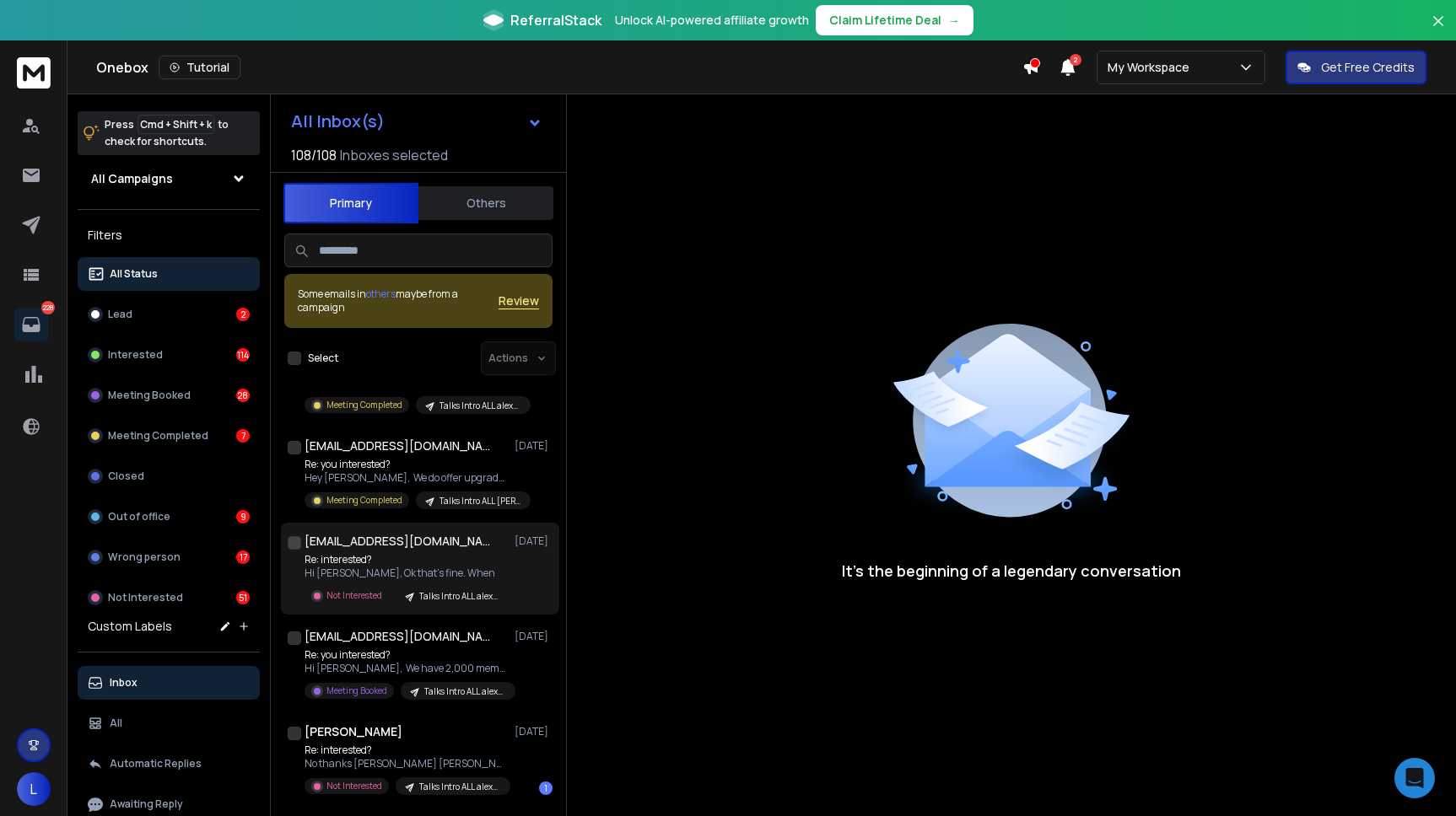
click at [463, 569] on p "Hi [PERSON_NAME], Ok that's fine. When" at bounding box center [406, 573] width 202 height 13
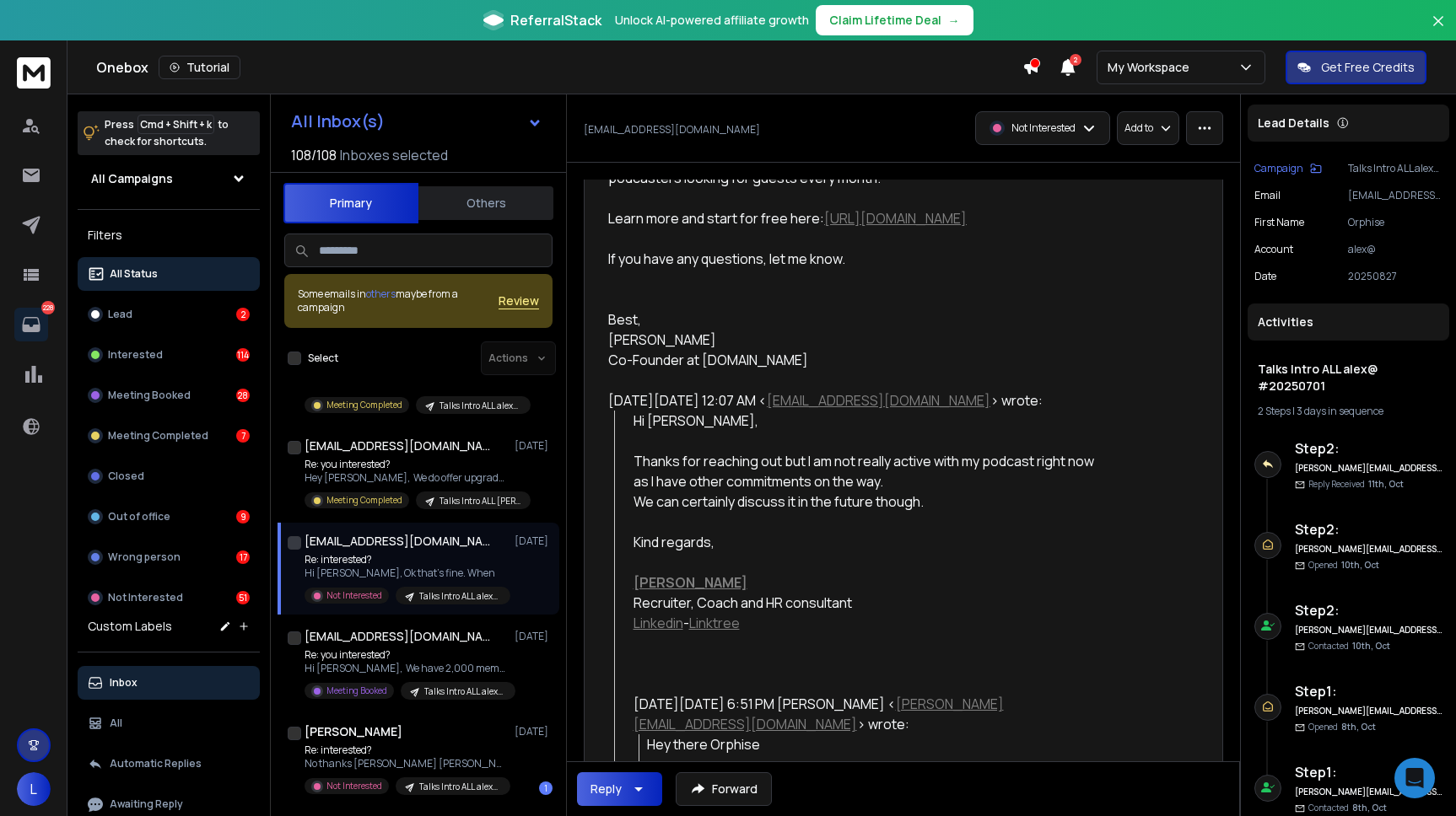
scroll to position [262, 0]
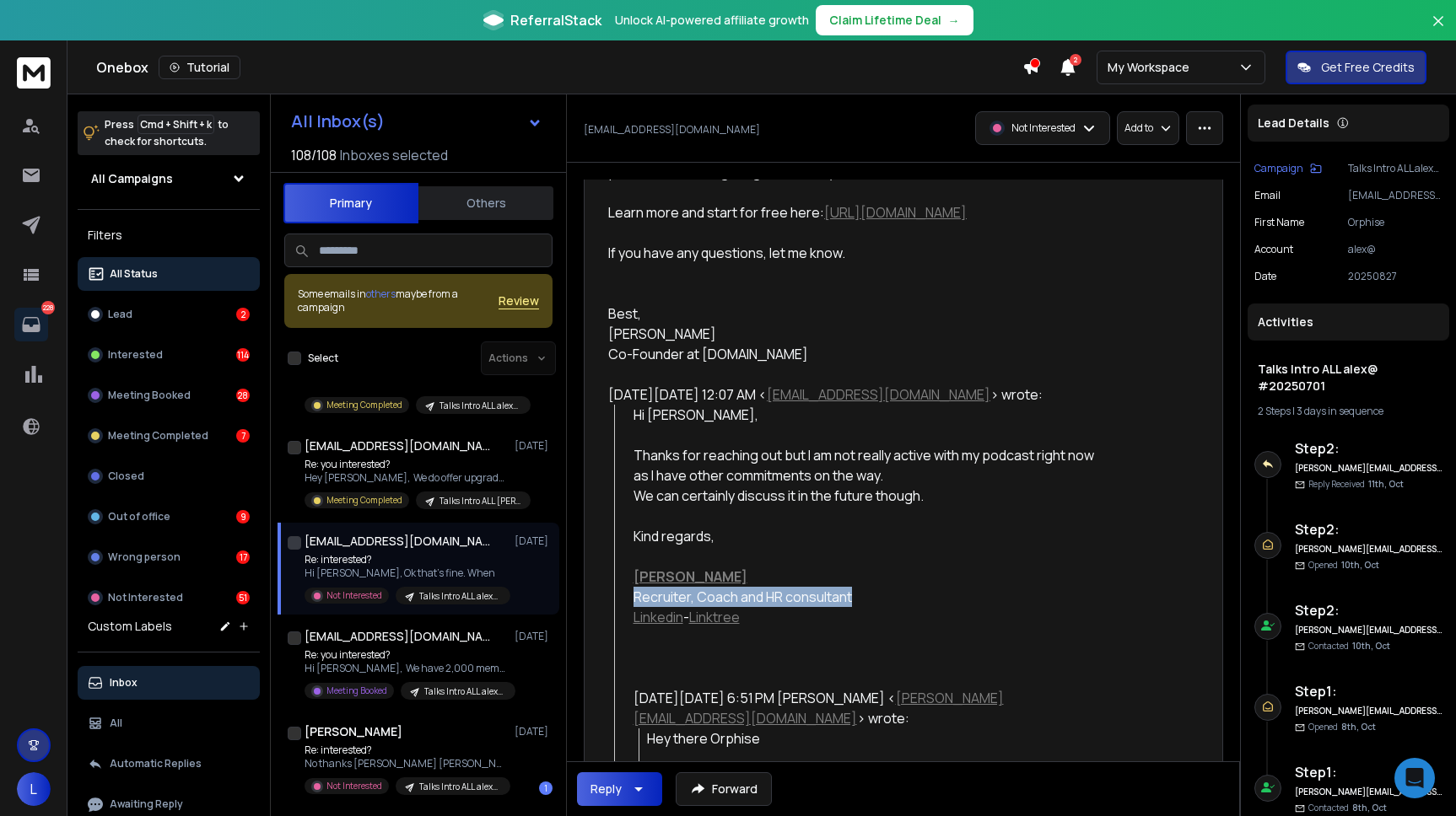
drag, startPoint x: 852, startPoint y: 597, endPoint x: 626, endPoint y: 598, distance: 226.0
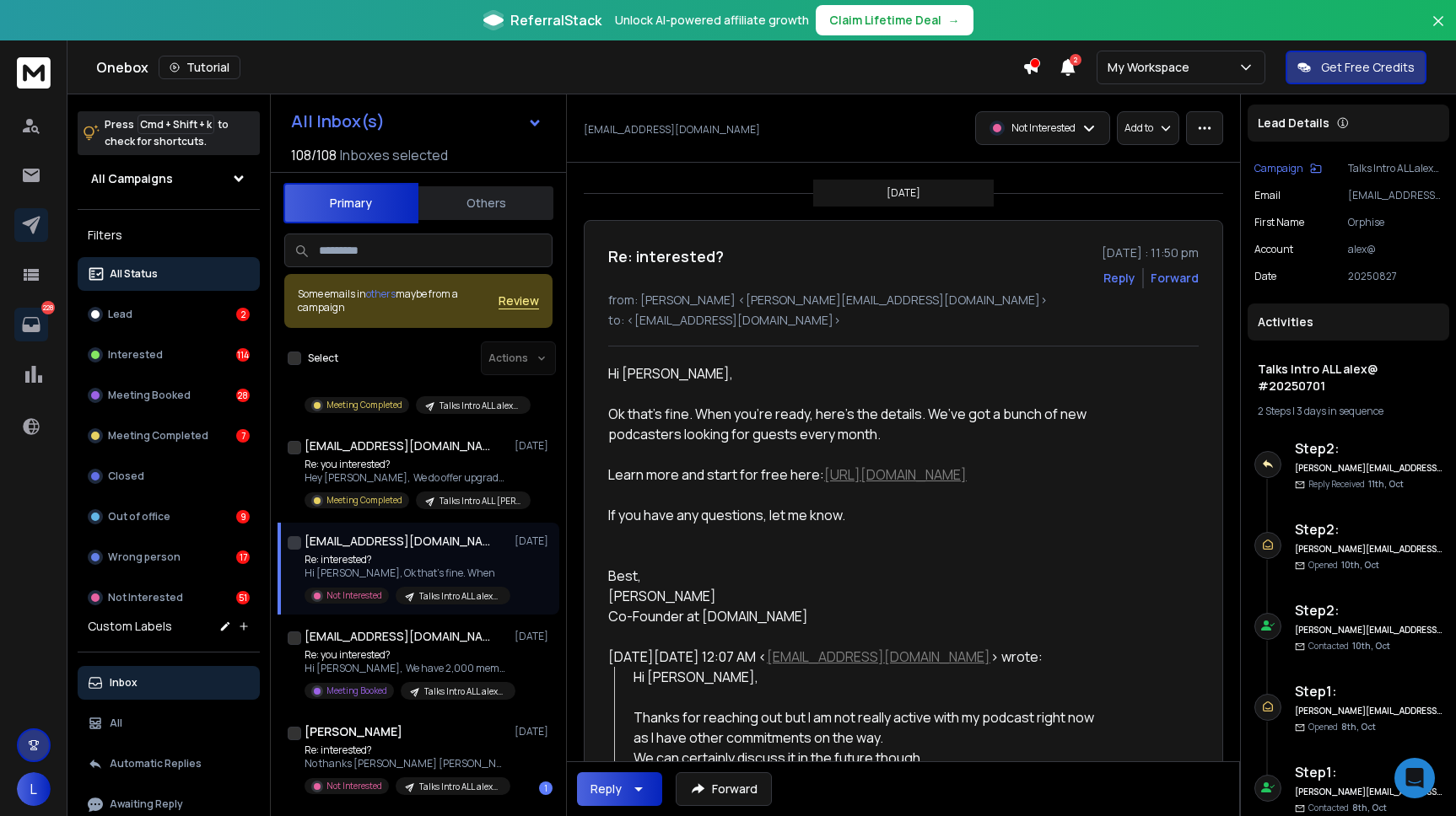
scroll to position [635, 0]
